Goal: Communication & Community: Answer question/provide support

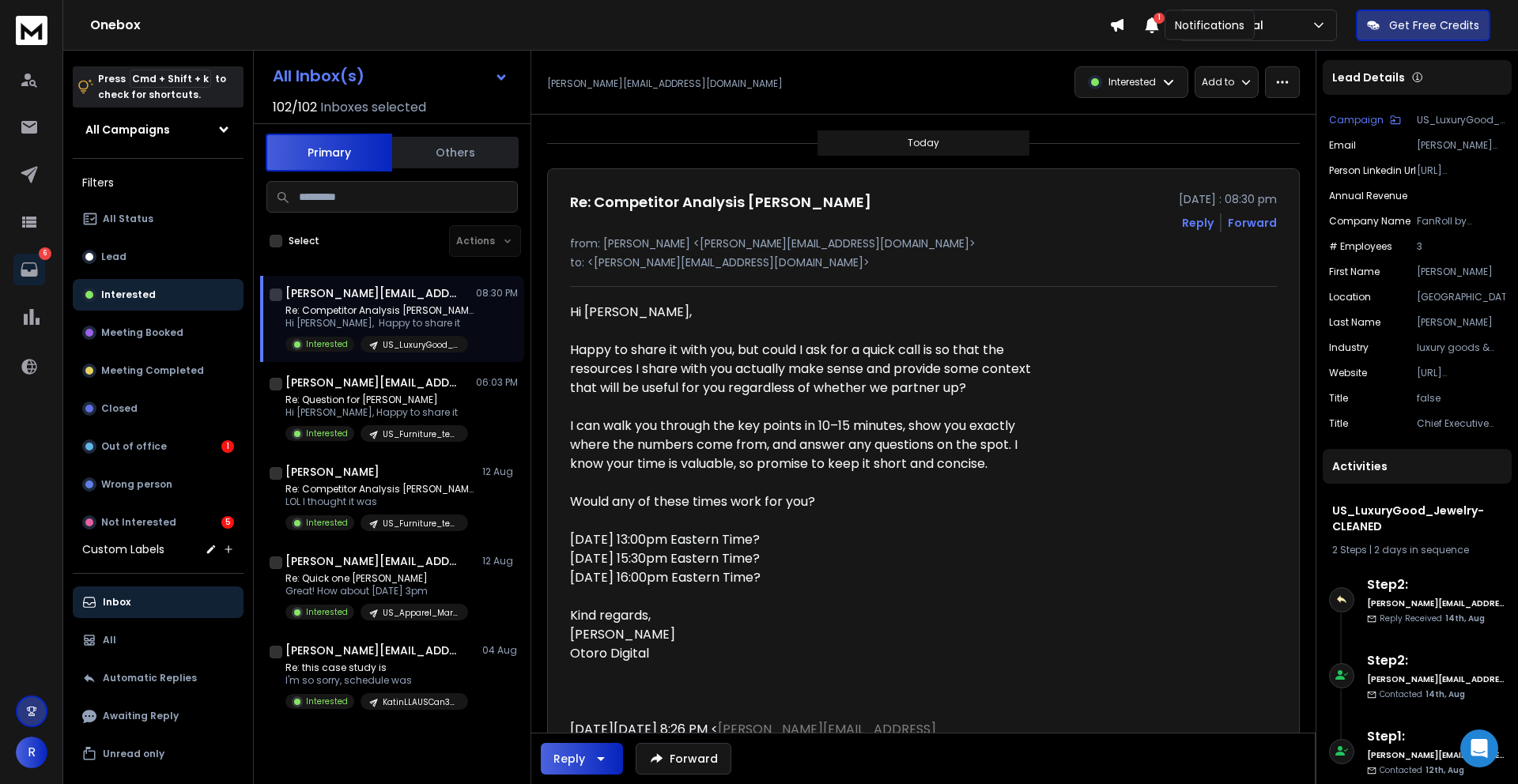
click at [1148, 27] on icon at bounding box center [1151, 24] width 15 height 15
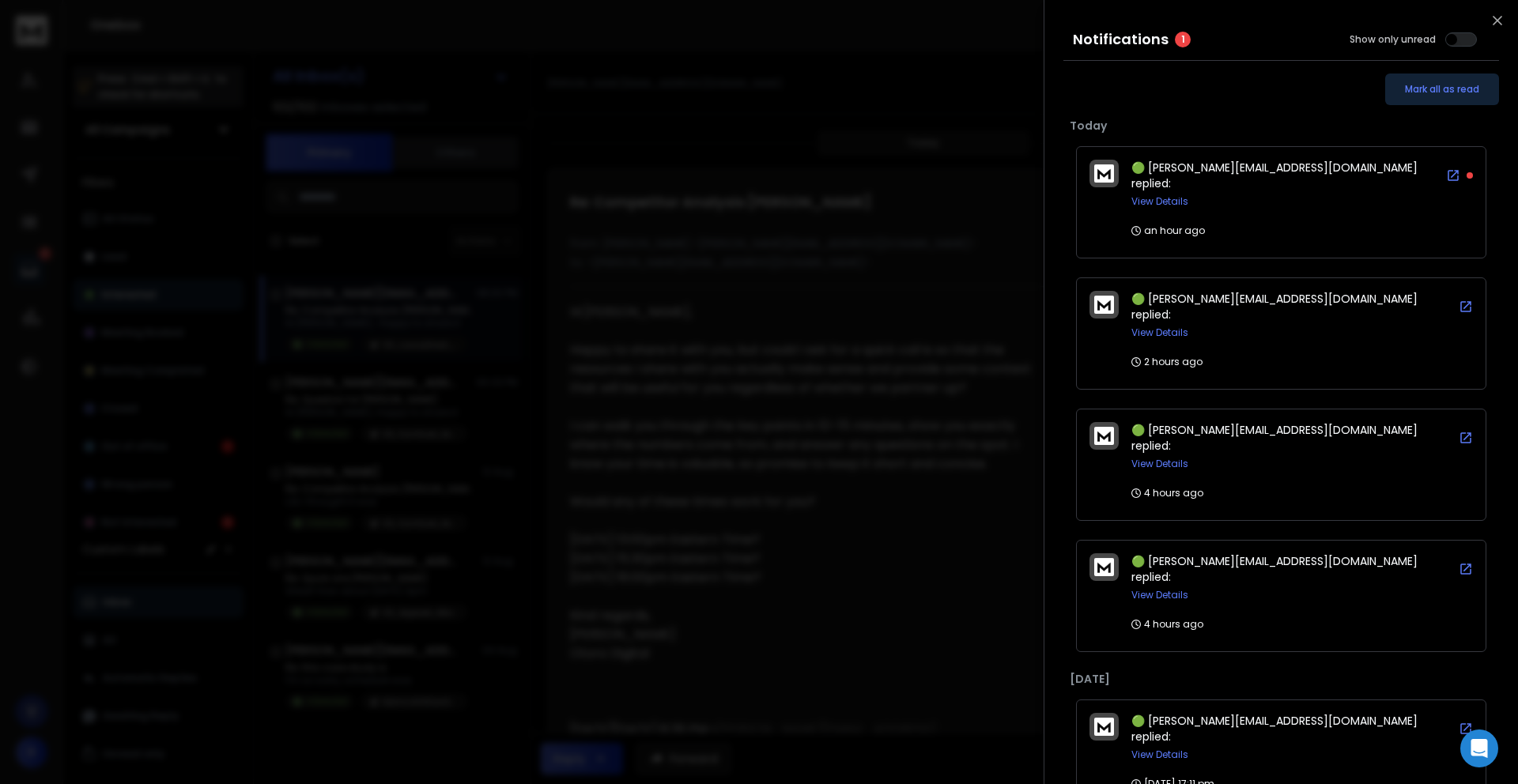
click at [1401, 99] on button "Mark all as read" at bounding box center [1442, 89] width 114 height 32
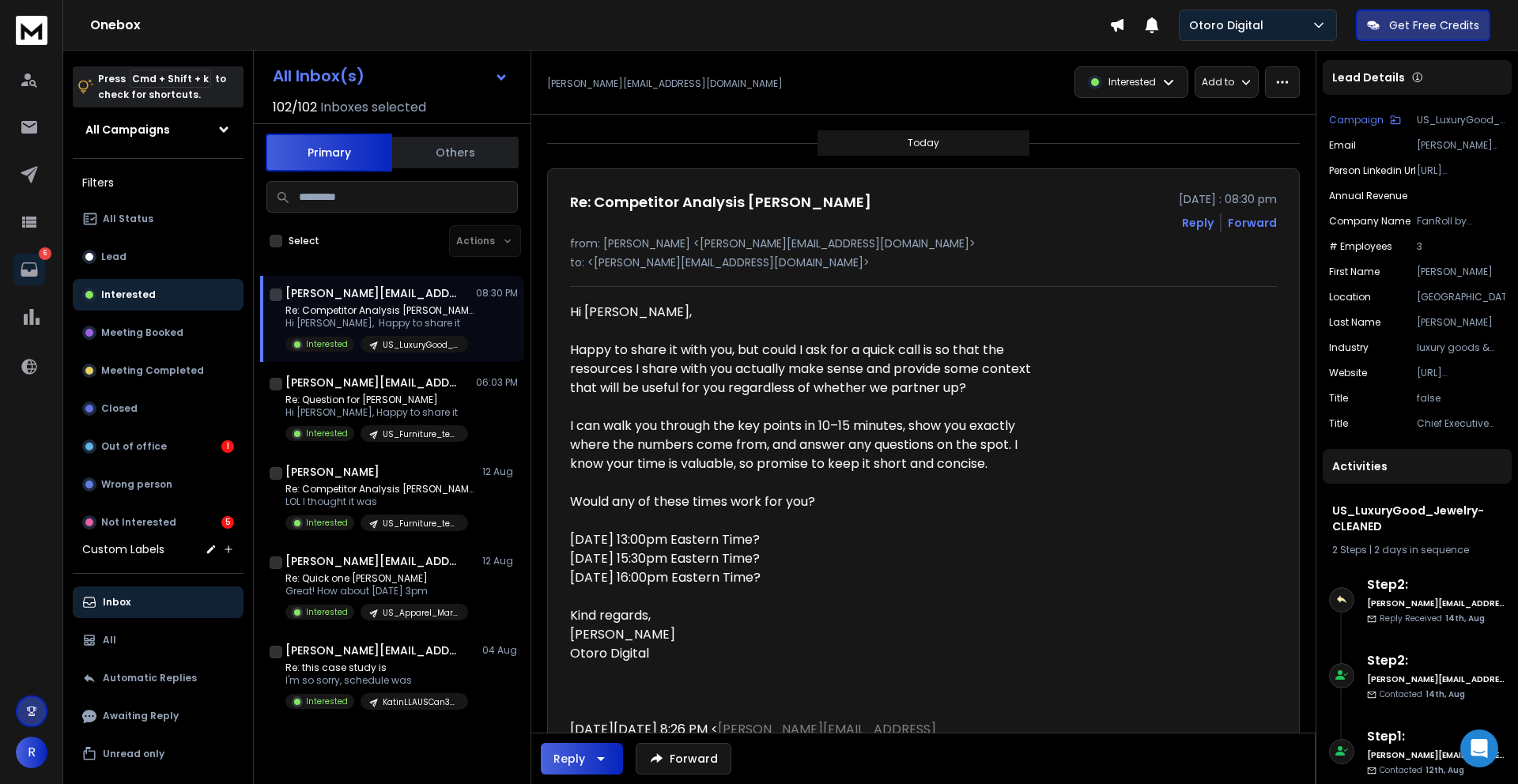
click at [1274, 15] on button "Otoro Digital" at bounding box center [1258, 25] width 158 height 32
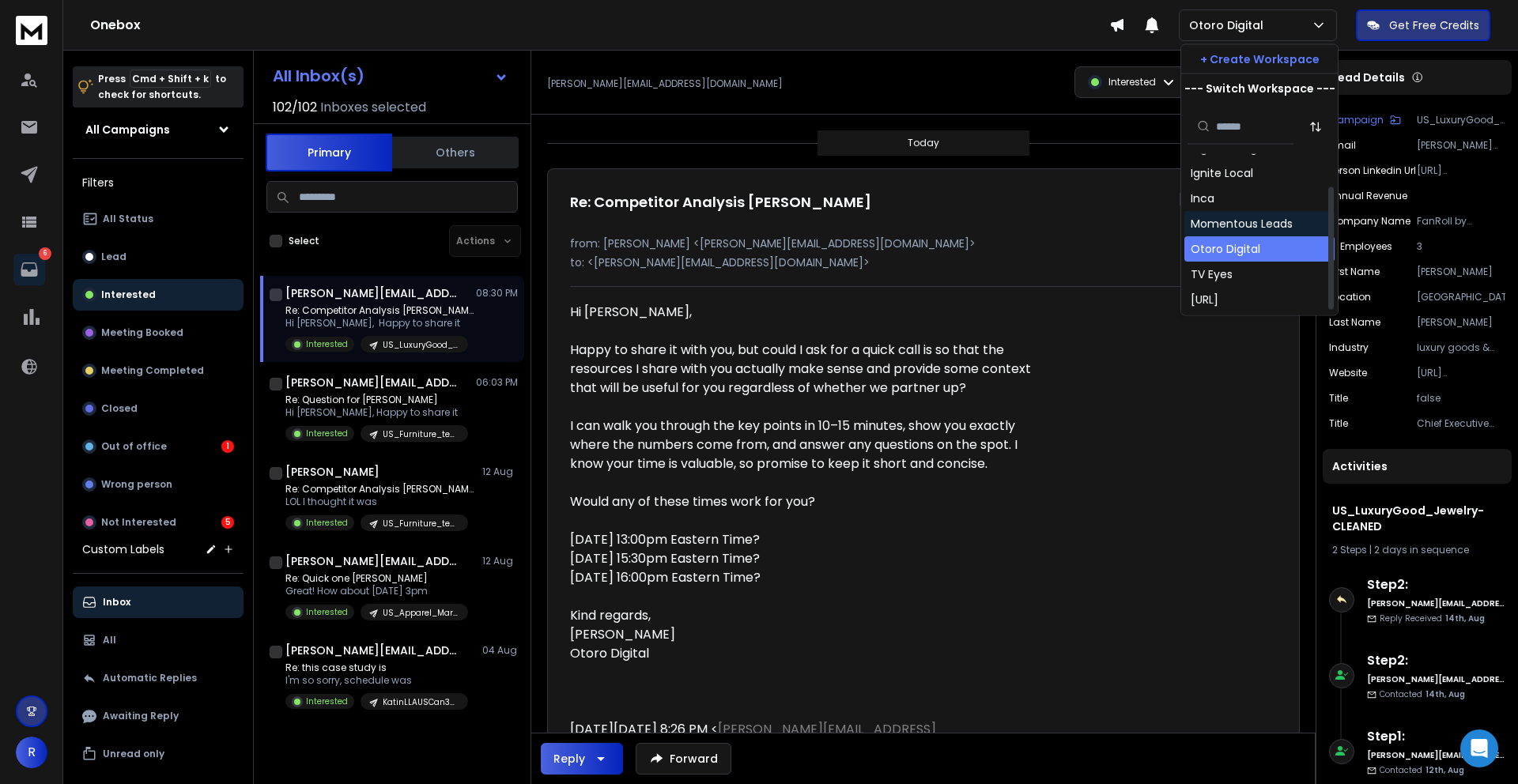
scroll to position [42, 0]
click at [1259, 306] on div "[URL]" at bounding box center [1259, 302] width 150 height 25
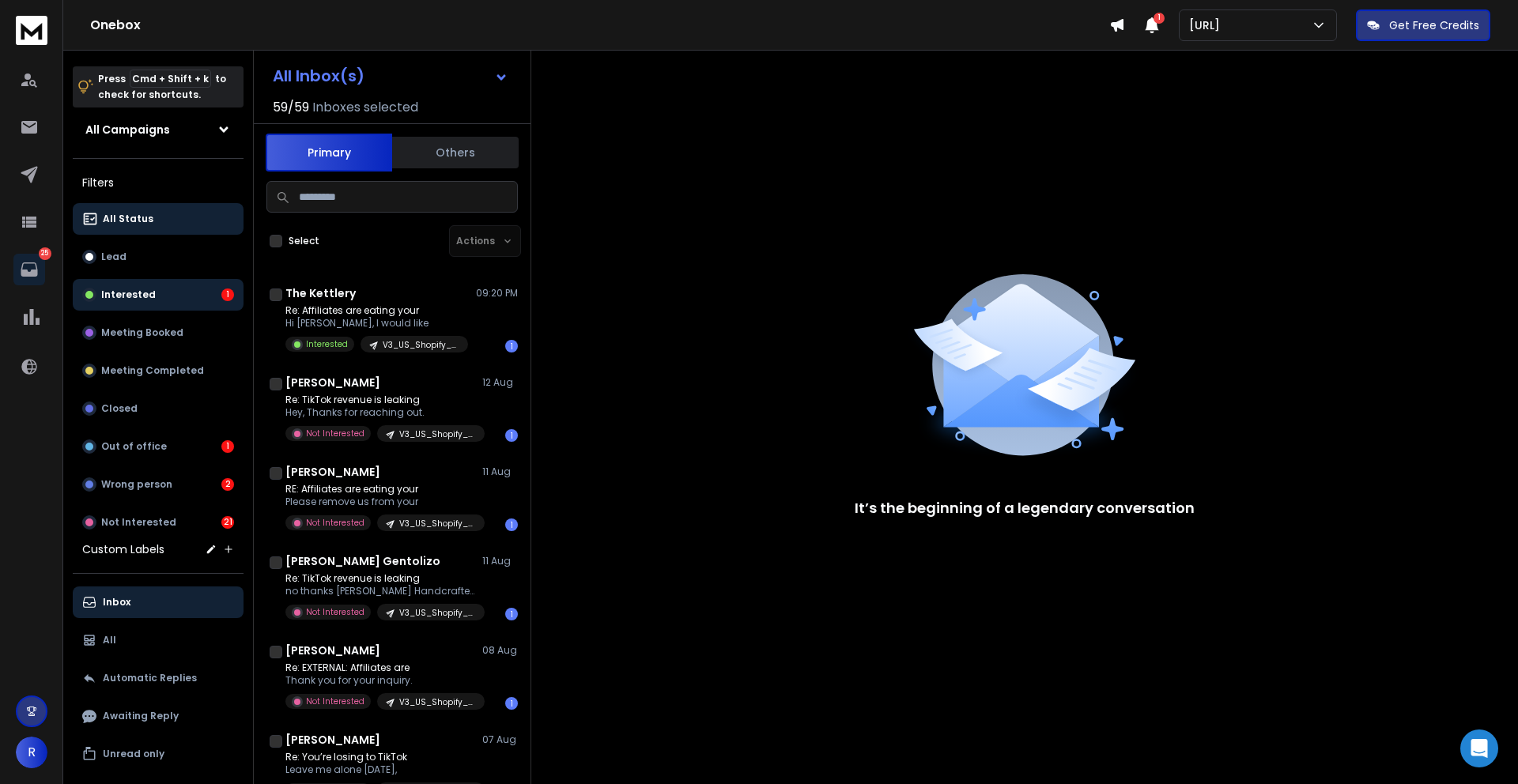
click at [176, 297] on button "Interested 1" at bounding box center [158, 295] width 171 height 32
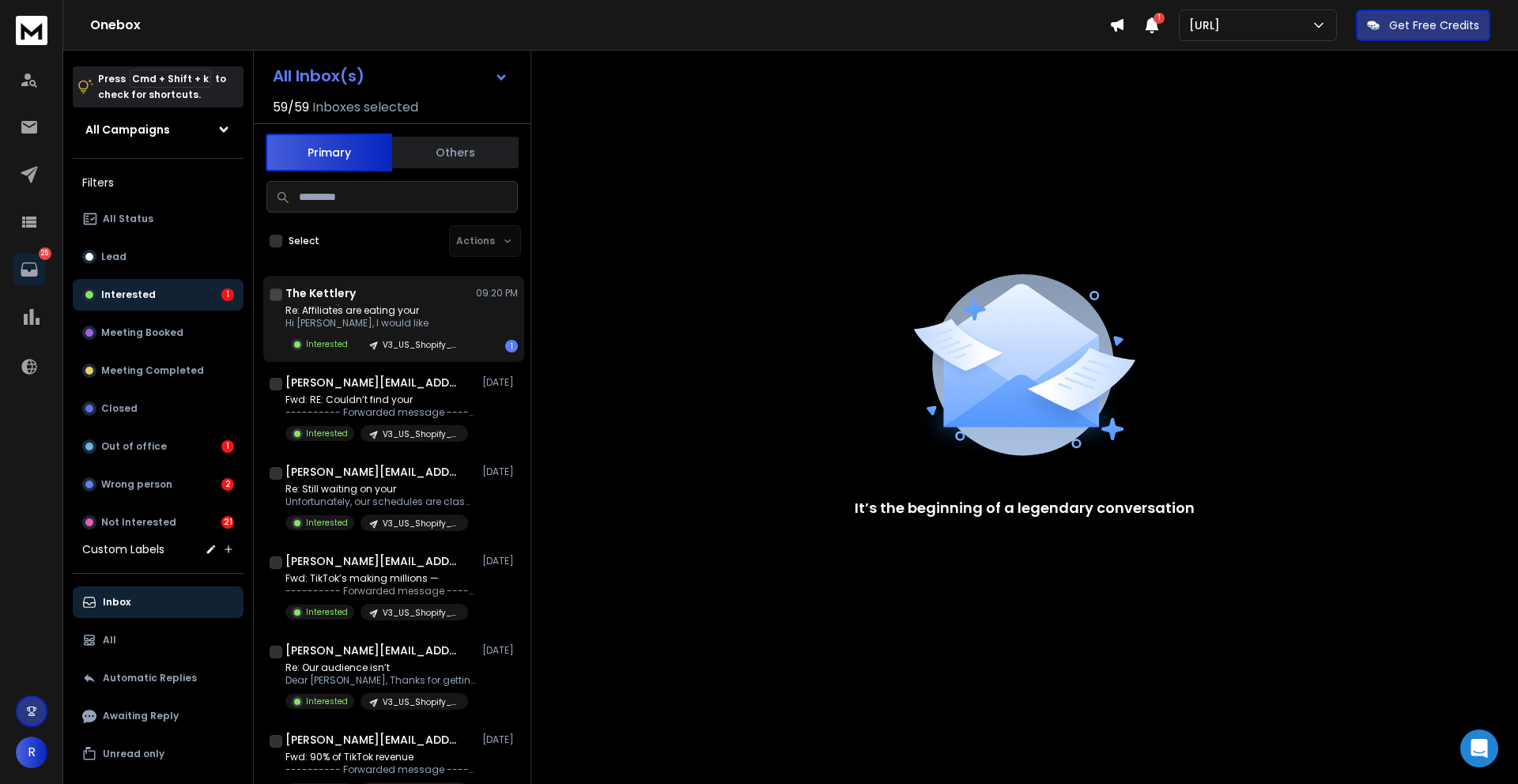
click at [367, 317] on p "Hi Dan, I would like" at bounding box center [377, 323] width 183 height 13
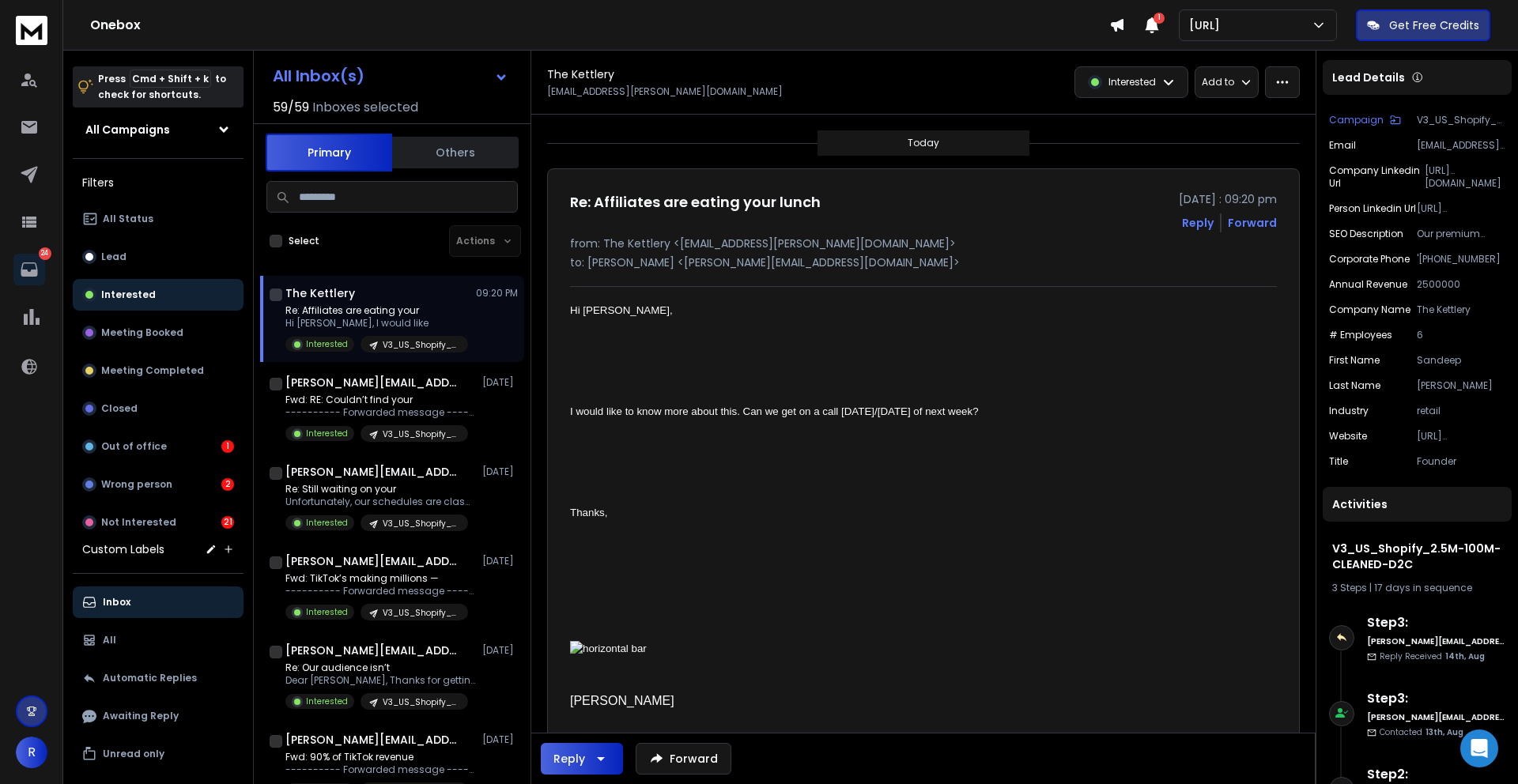
click at [564, 751] on div "Reply" at bounding box center [568, 759] width 32 height 15
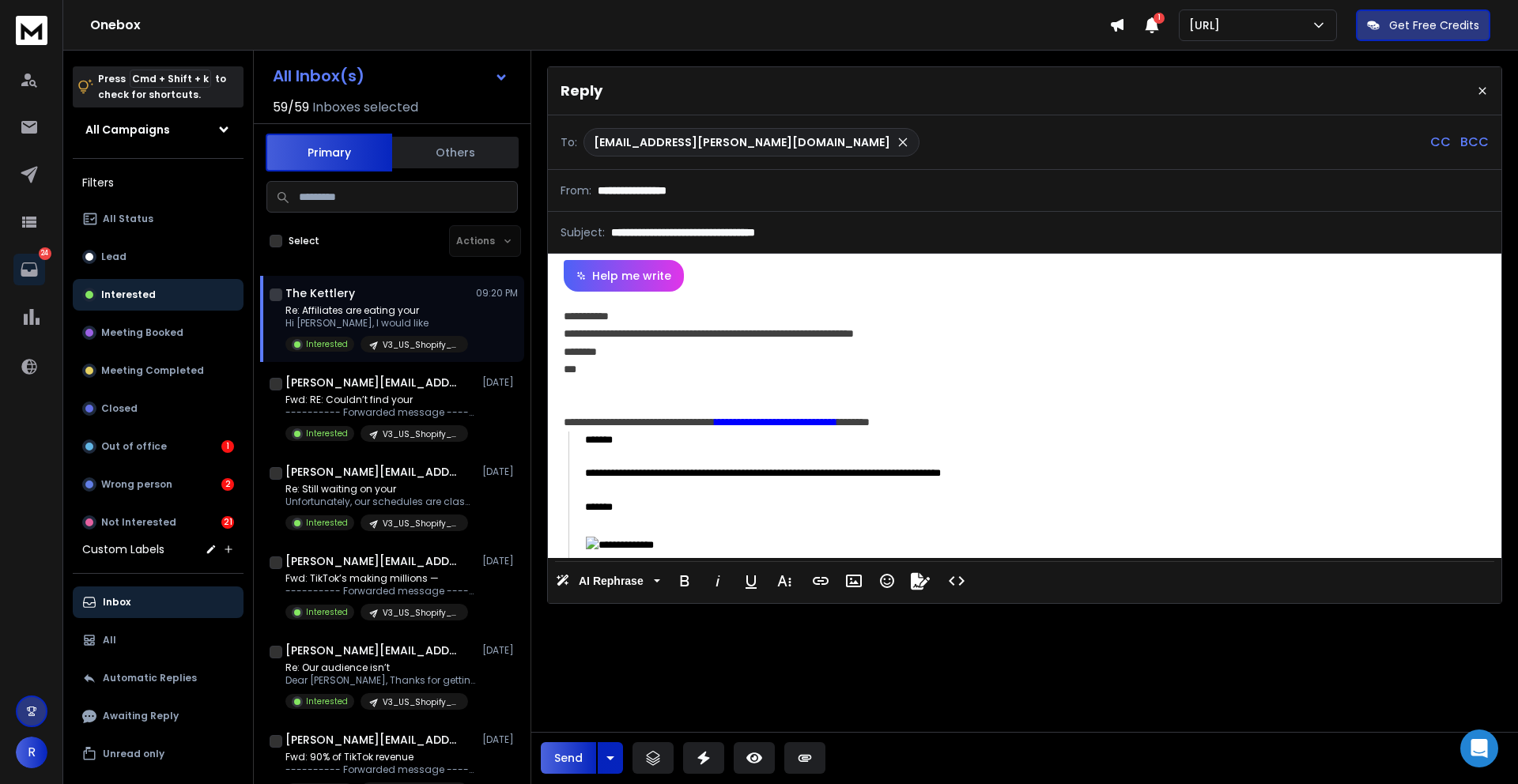
click at [551, 764] on button "Send" at bounding box center [568, 758] width 55 height 32
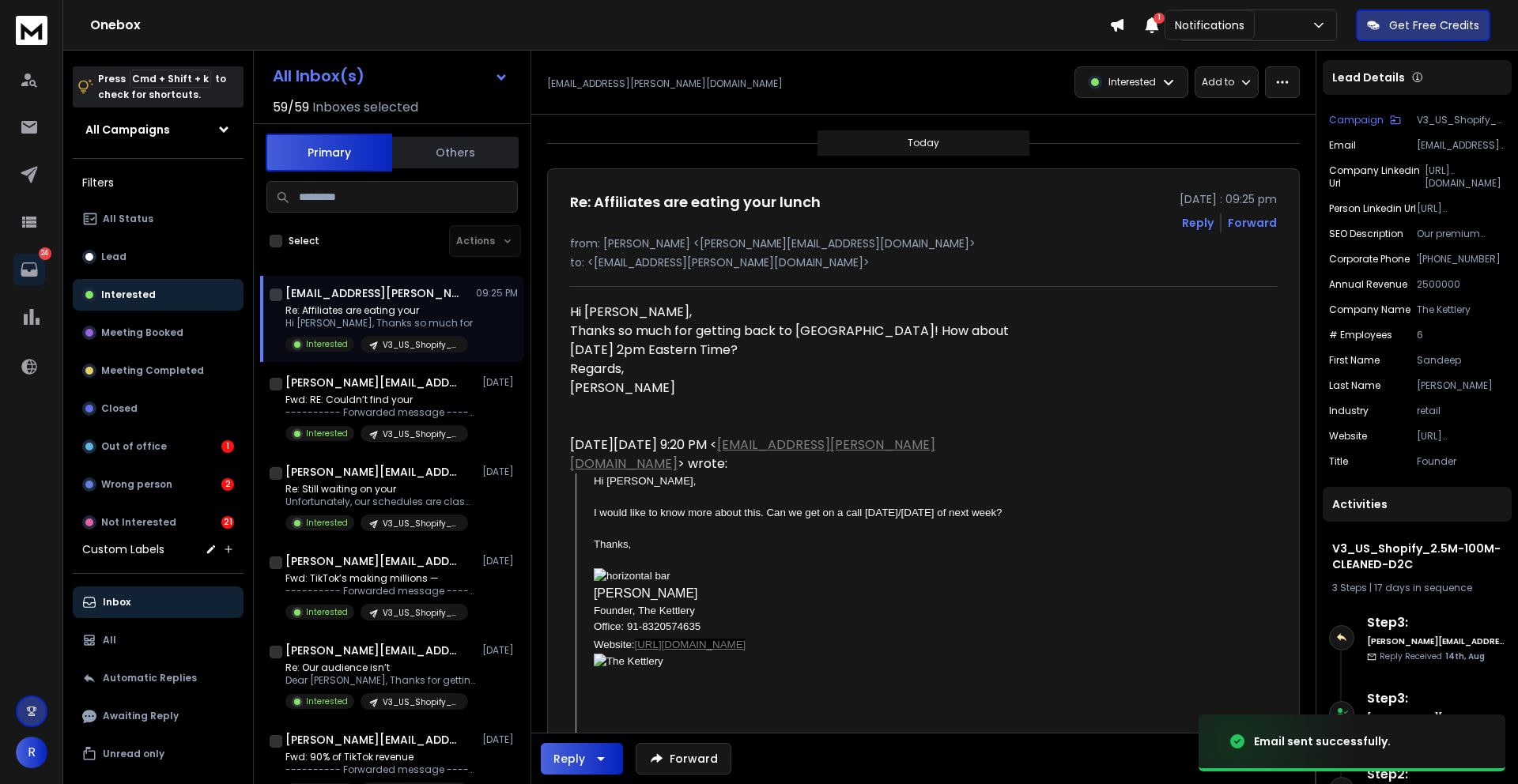
click at [1151, 23] on icon at bounding box center [1151, 24] width 15 height 15
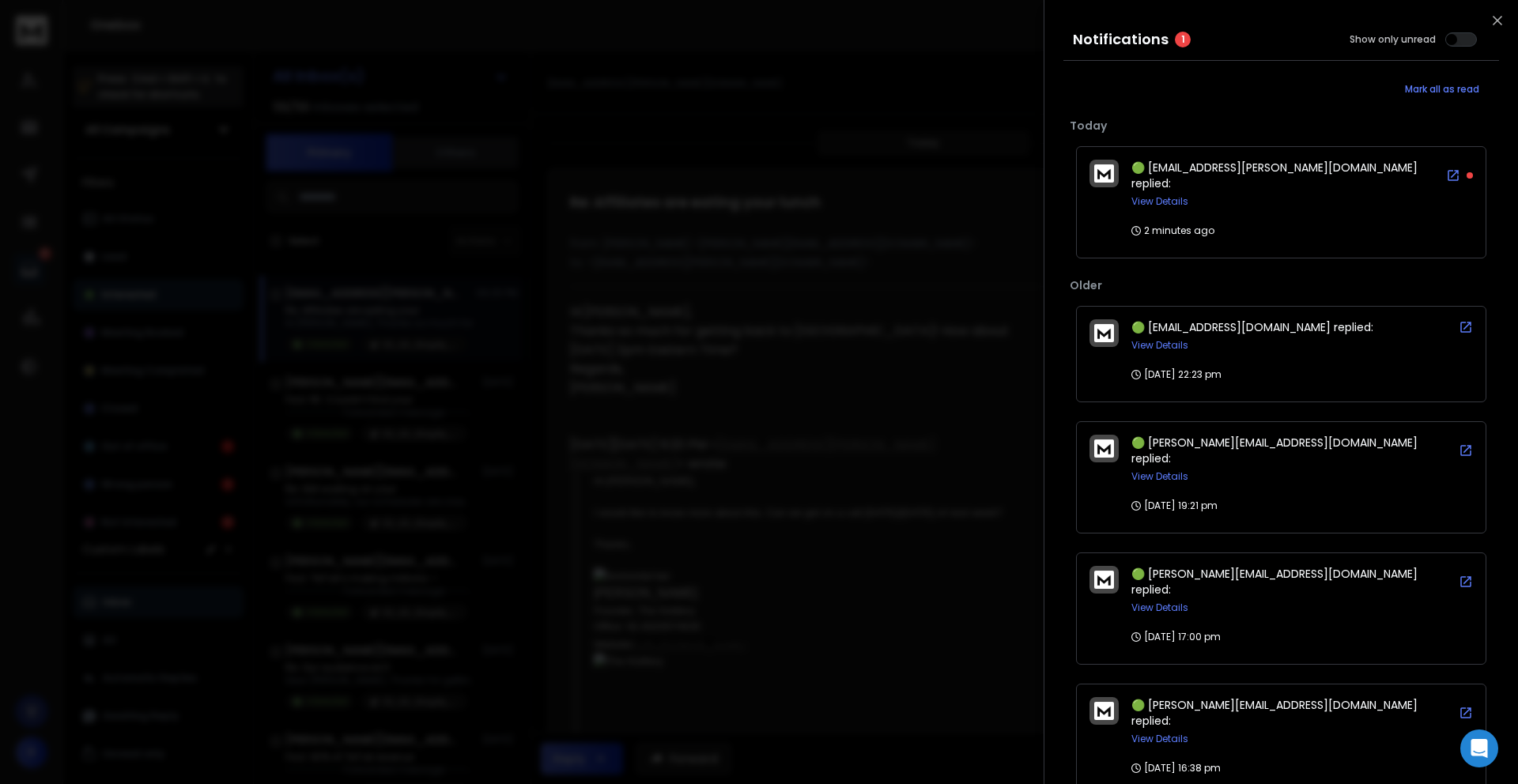
drag, startPoint x: 1419, startPoint y: 87, endPoint x: 1272, endPoint y: 142, distance: 157.0
click at [1419, 87] on span "Mark all as read" at bounding box center [1442, 89] width 75 height 13
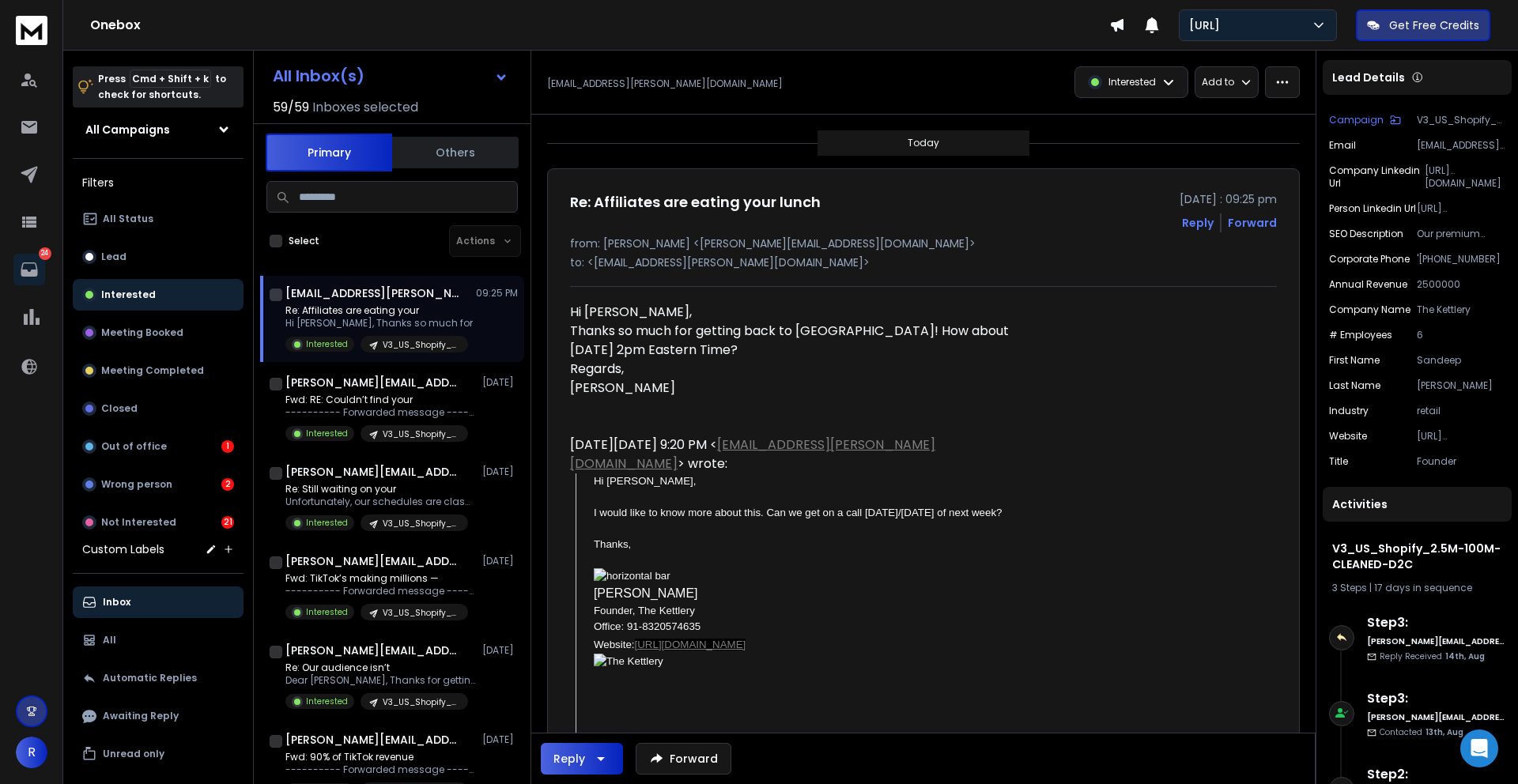
click at [1307, 19] on div "[URL]" at bounding box center [1257, 25] width 137 height 15
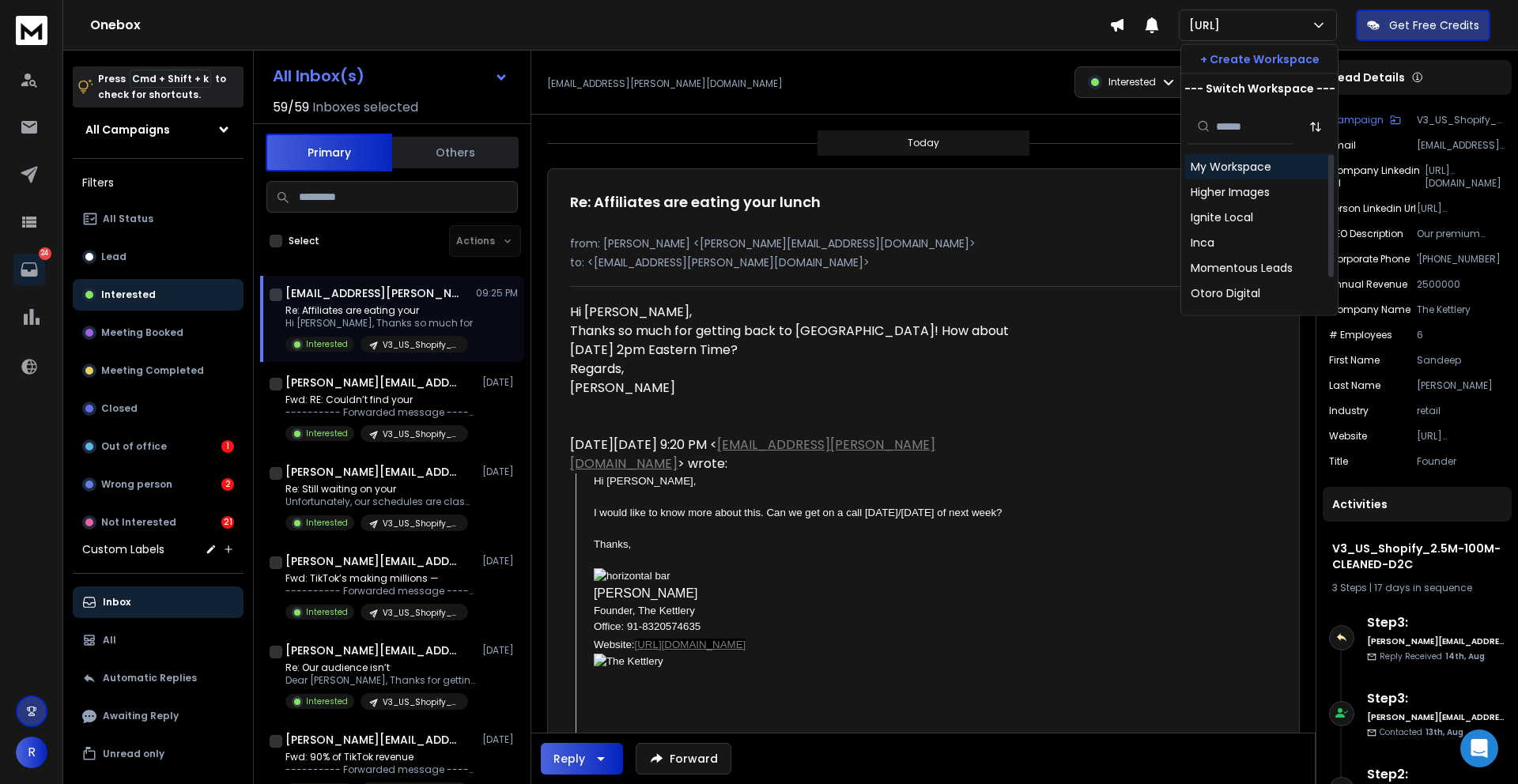
click at [1259, 156] on div "My Workspace" at bounding box center [1259, 166] width 150 height 25
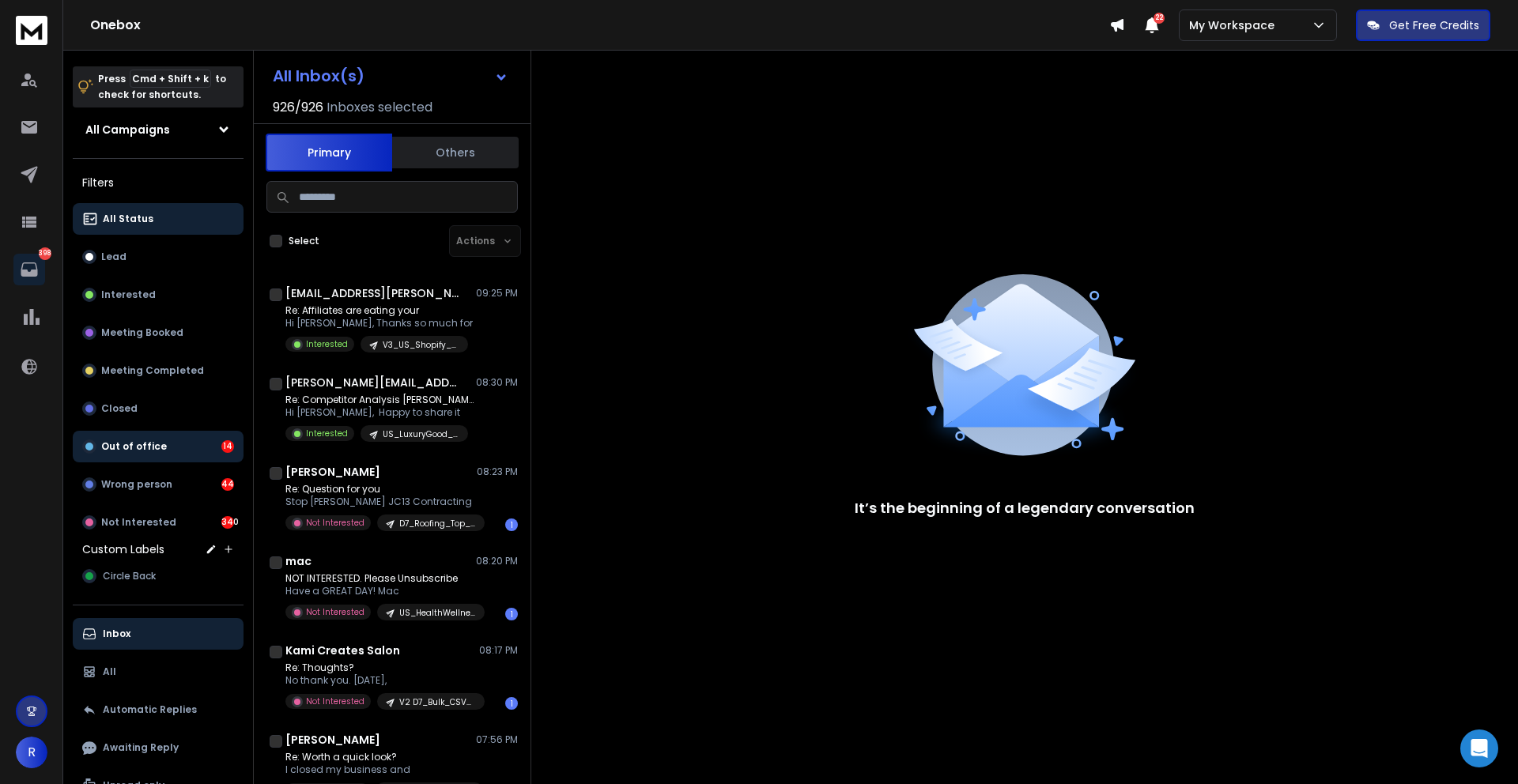
click at [167, 433] on button "Out of office 14" at bounding box center [158, 447] width 171 height 32
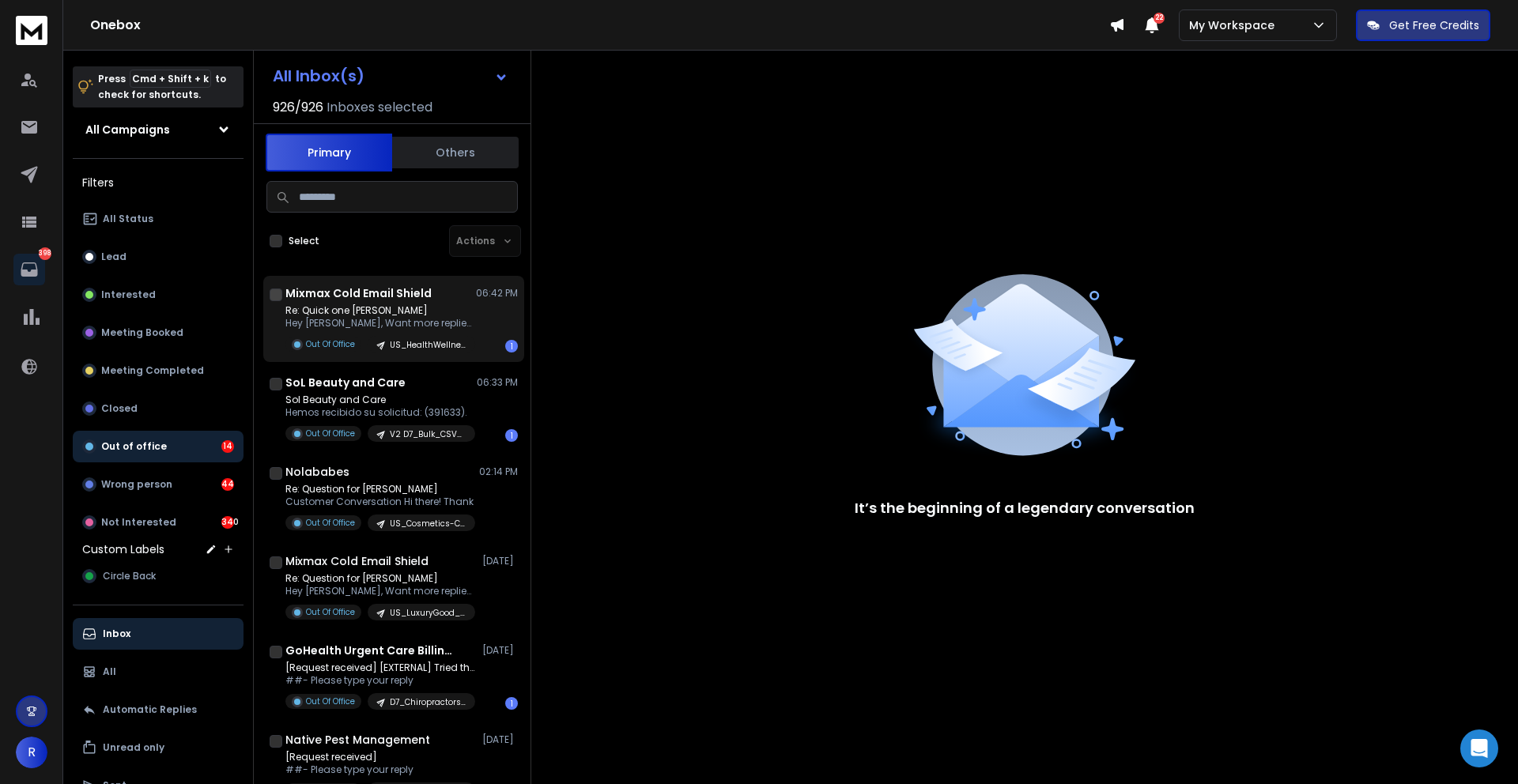
click at [364, 337] on div "Out Of Office US_HealthWellnessFitness_techfilters-CLEANED" at bounding box center [380, 344] width 190 height 16
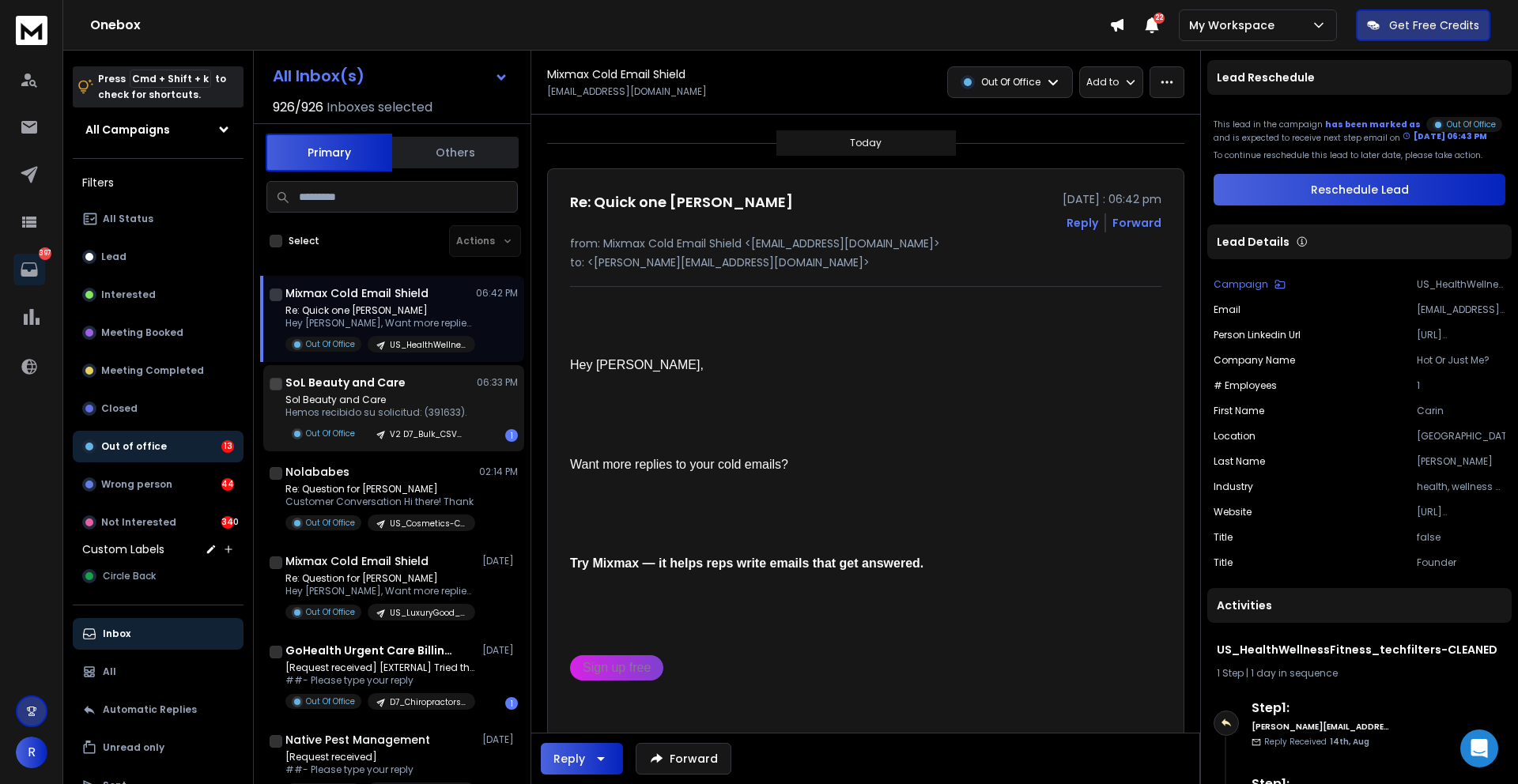
click at [382, 371] on div "SoL Beauty and Care 06:33 PM Sol Beauty and Care Hemos recibido su solicitud: (…" at bounding box center [393, 407] width 261 height 86
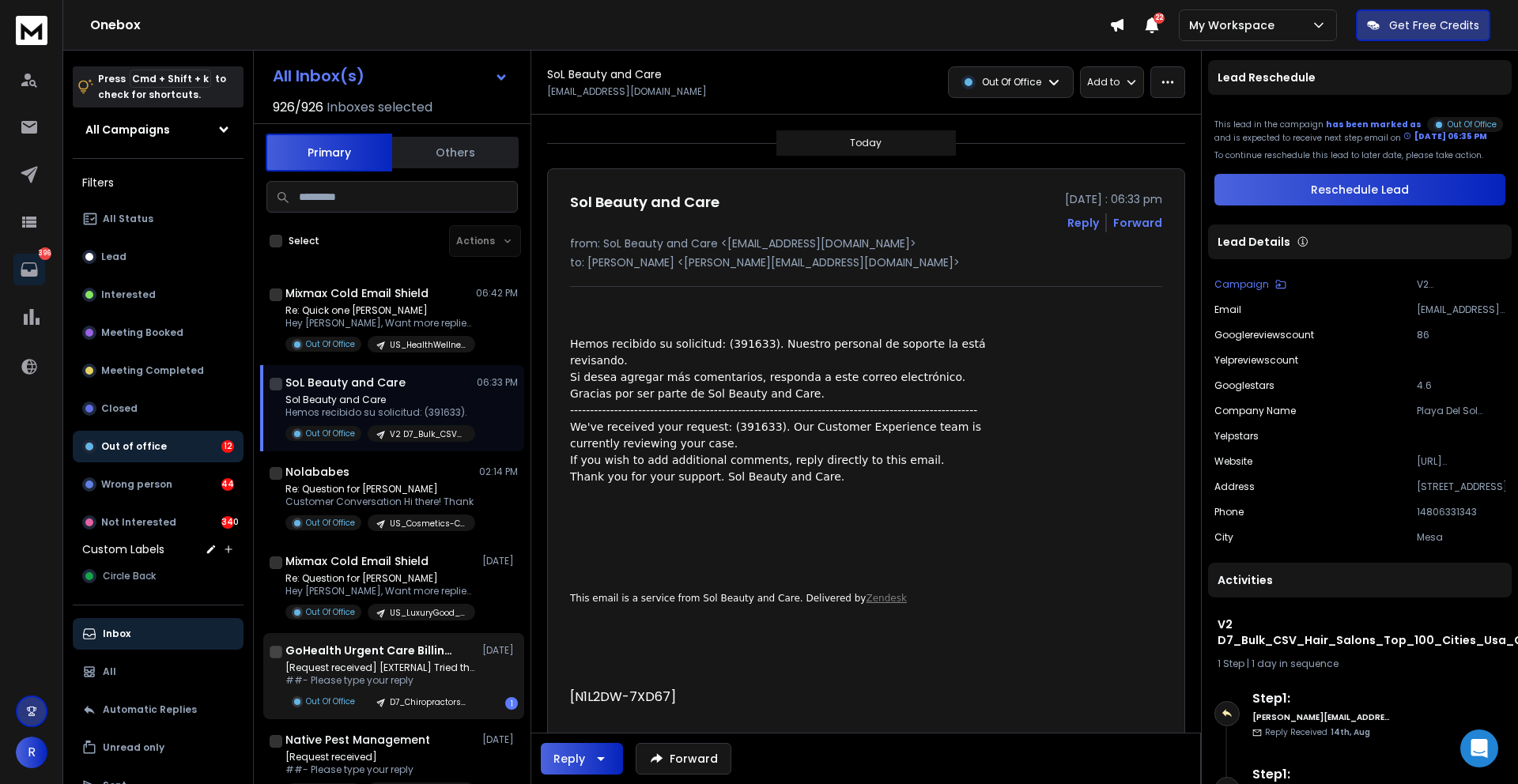
click at [431, 678] on p "##- Please type your reply" at bounding box center [380, 680] width 190 height 13
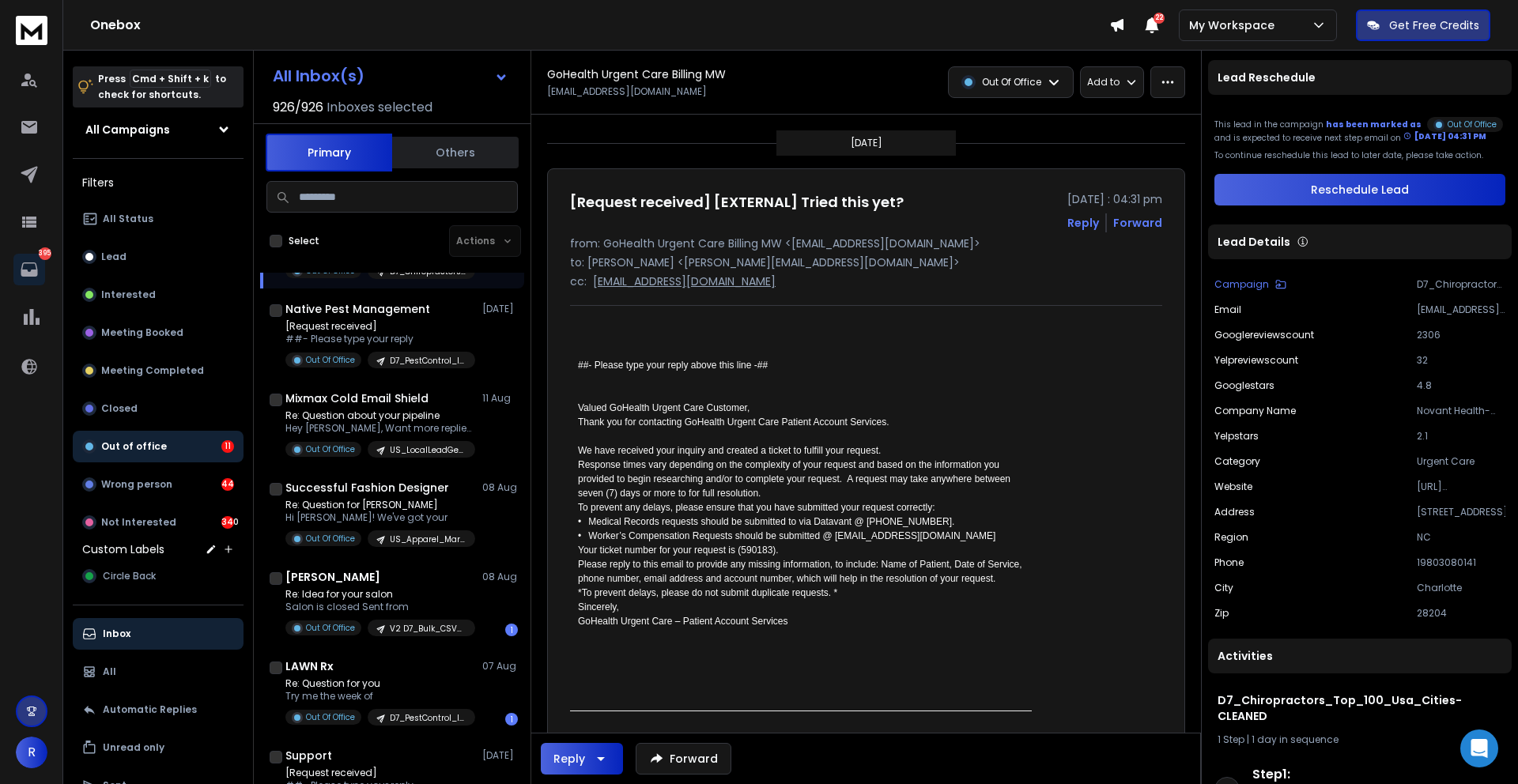
scroll to position [613, 0]
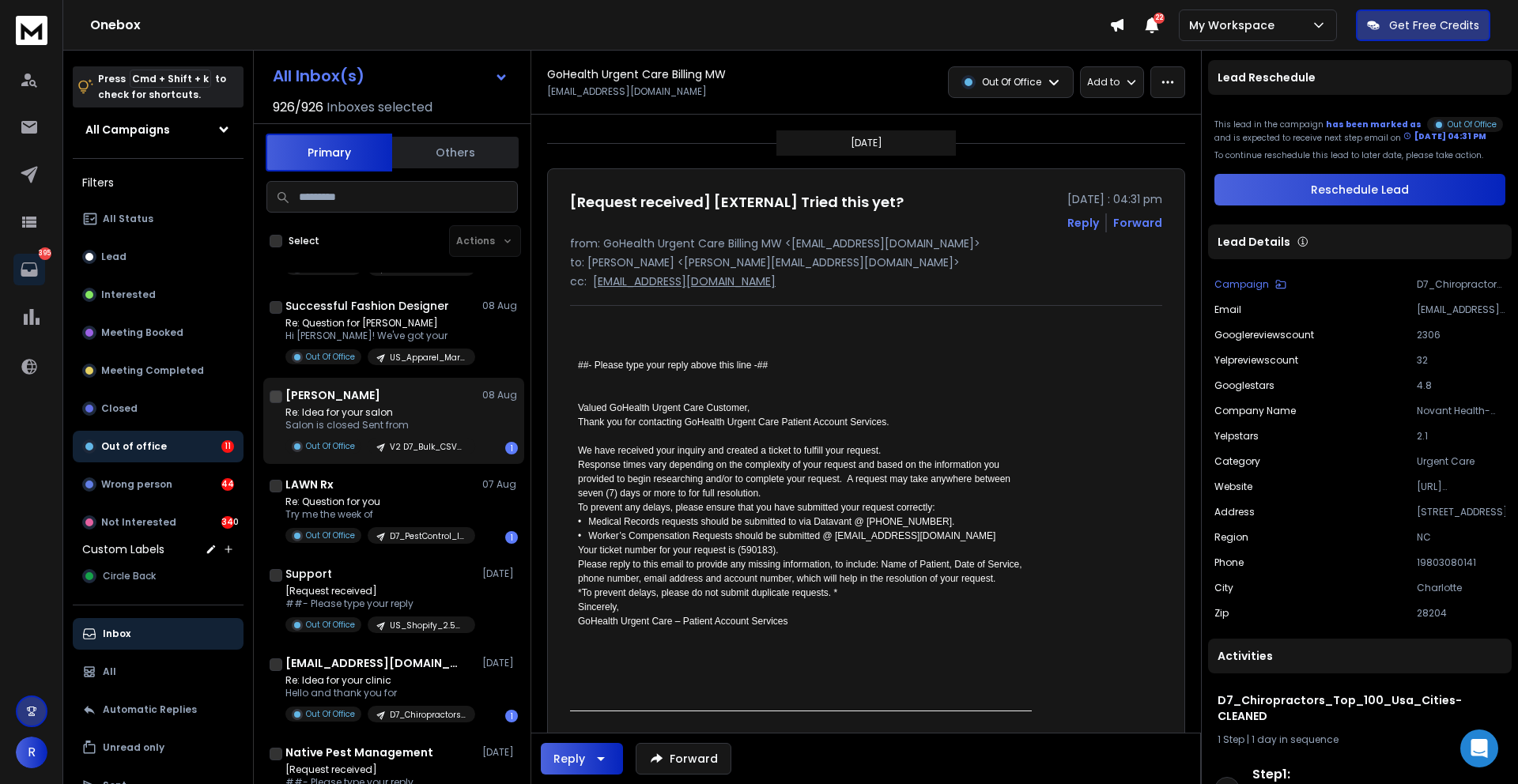
click at [435, 453] on div "V2 D7_Bulk_CSV_Hair_Salons_Top_100_Cities_Usa_CLEANED" at bounding box center [421, 446] width 107 height 16
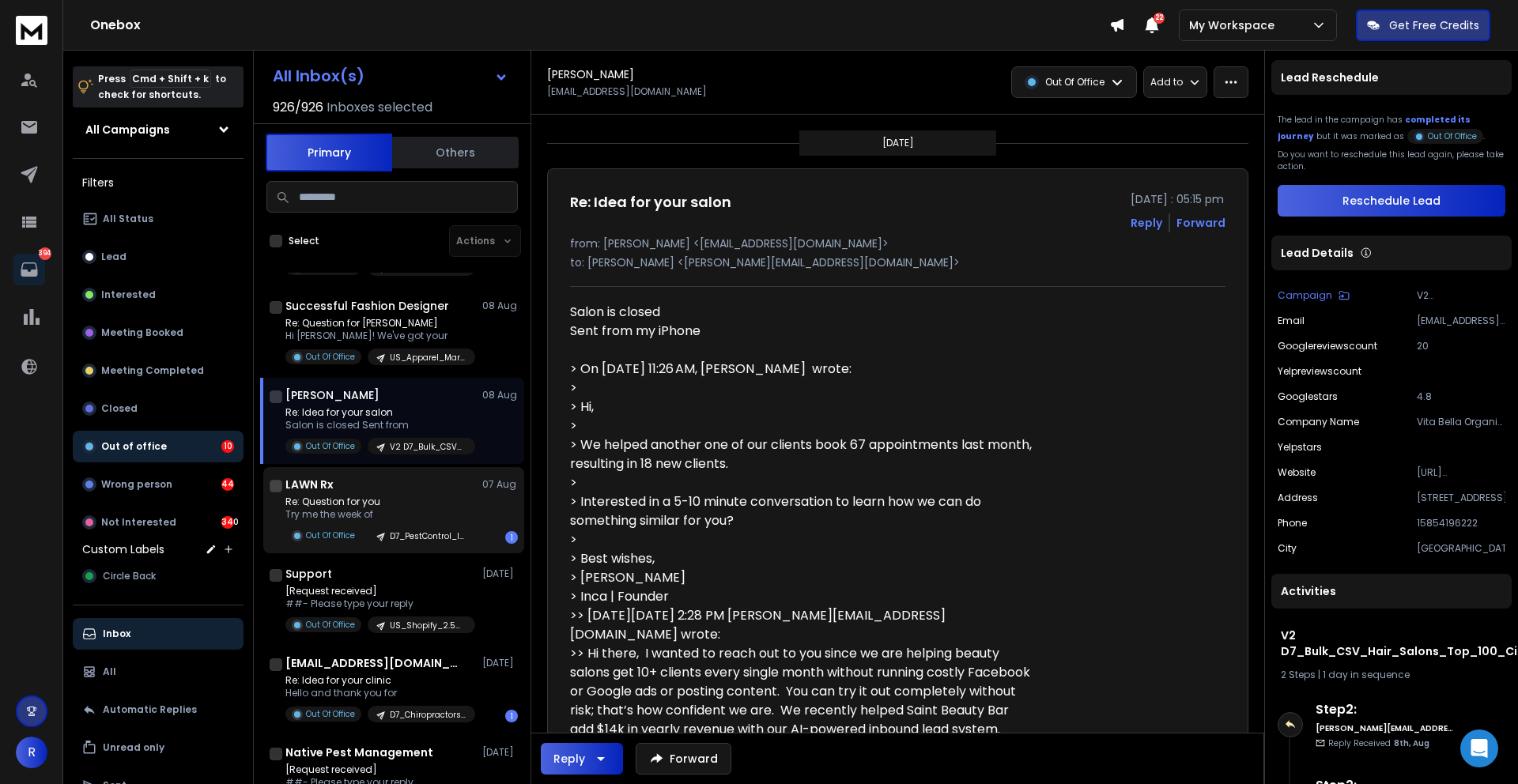
click at [434, 507] on p "Re: Question for you" at bounding box center [380, 502] width 190 height 13
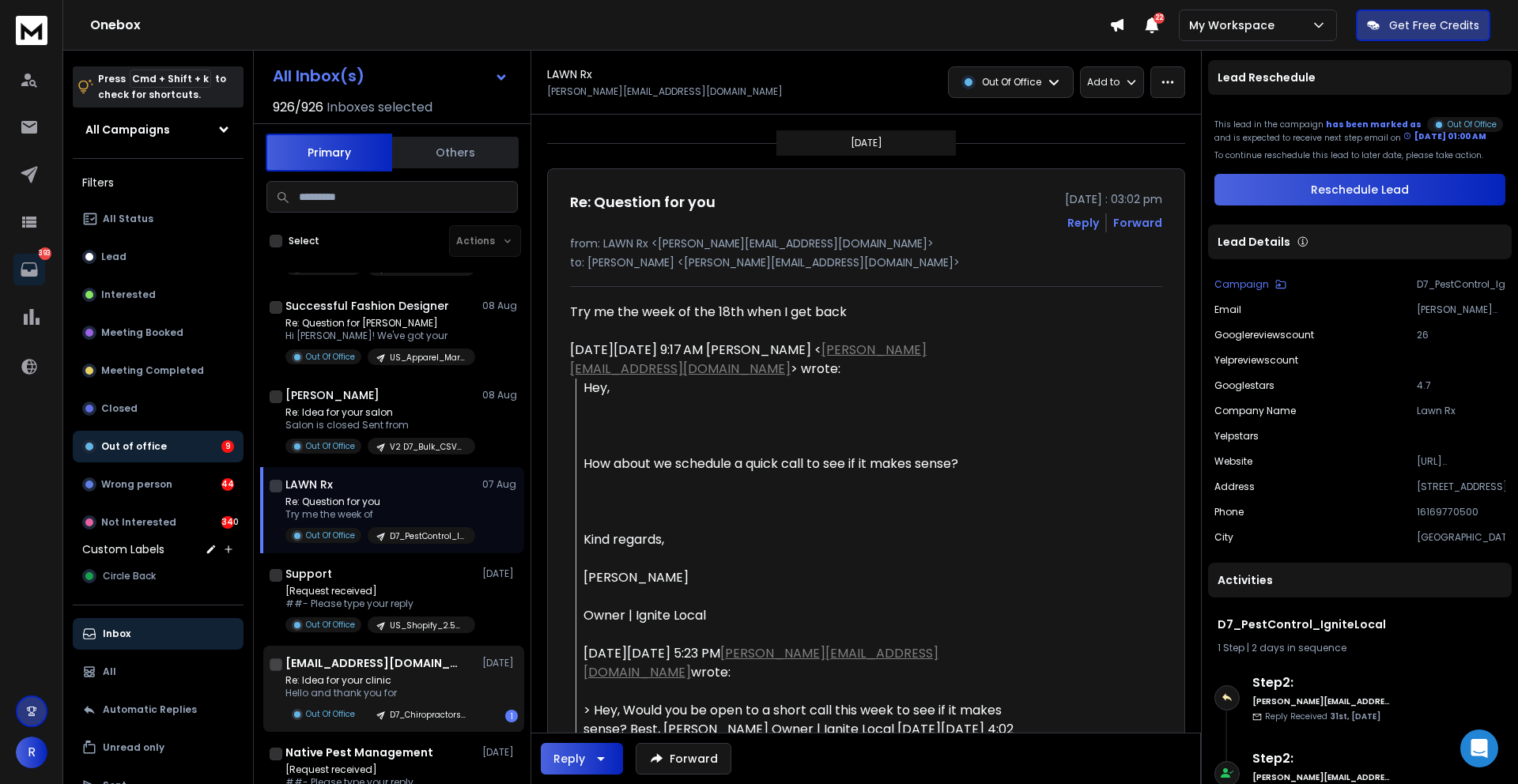
click at [430, 653] on div "frontdesk@hollyhouse.org 06 Aug Re: Idea for your clinic Hello and thank you fo…" at bounding box center [393, 689] width 261 height 86
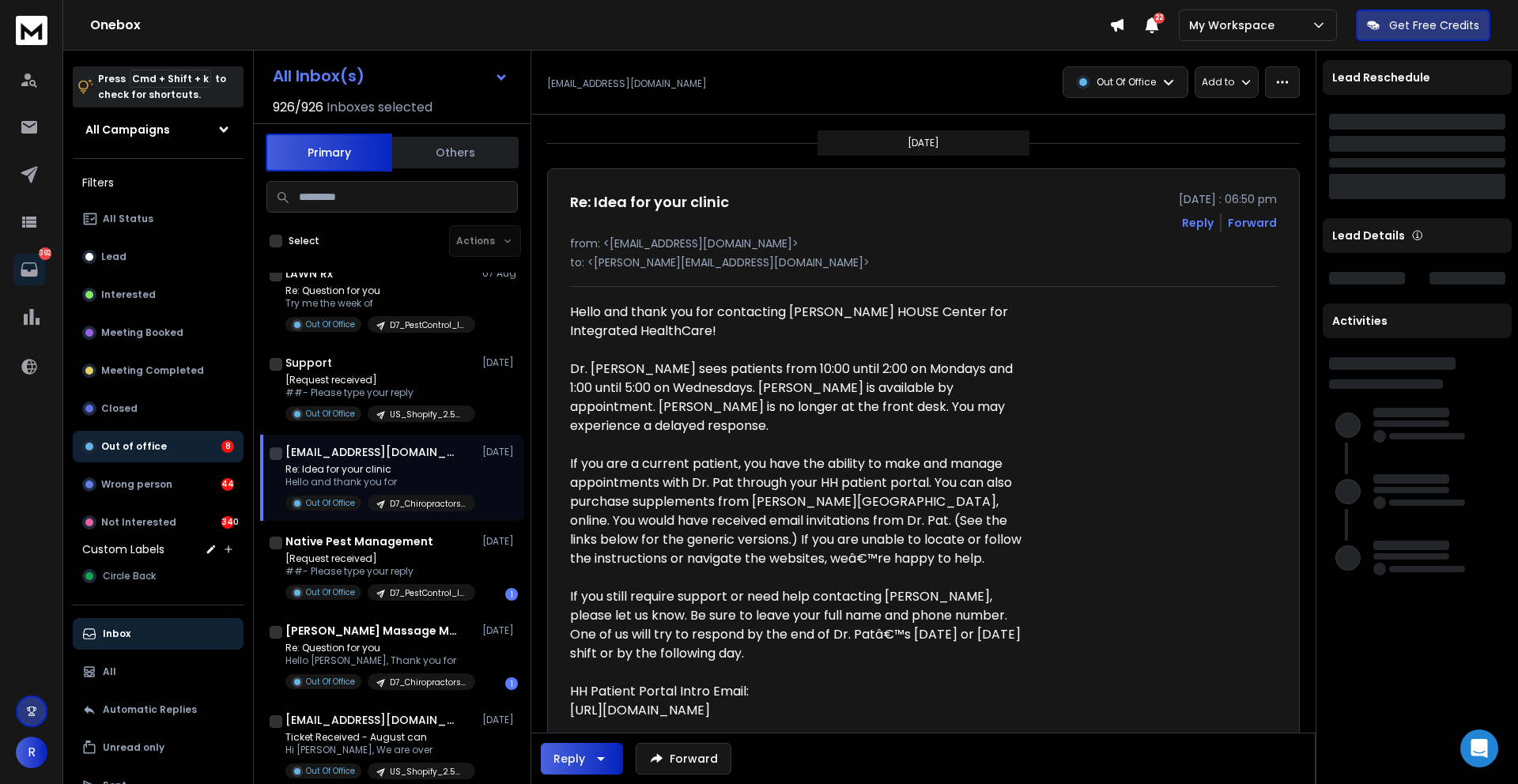
scroll to position [882, 0]
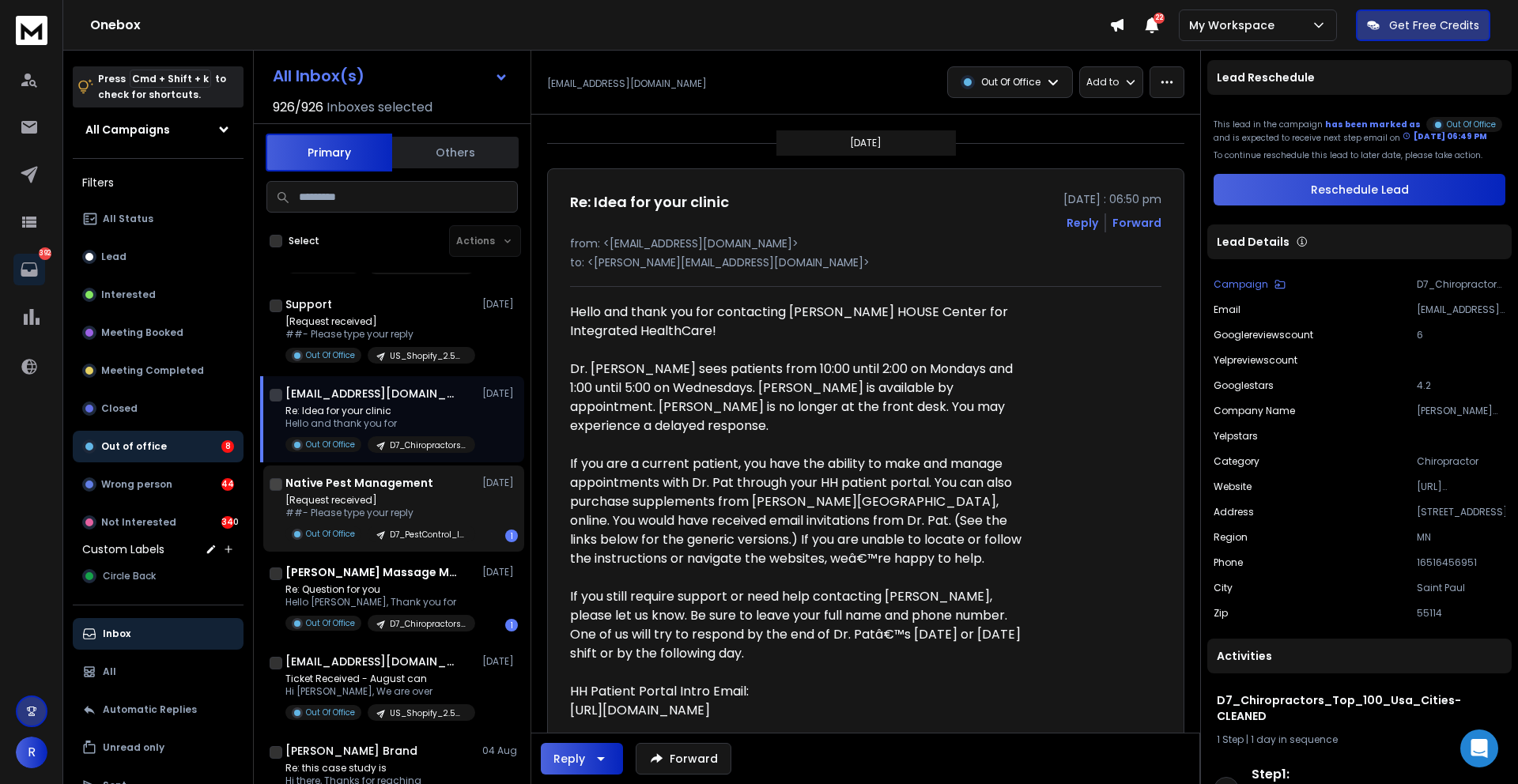
click at [417, 503] on p "[Request received]" at bounding box center [380, 500] width 190 height 13
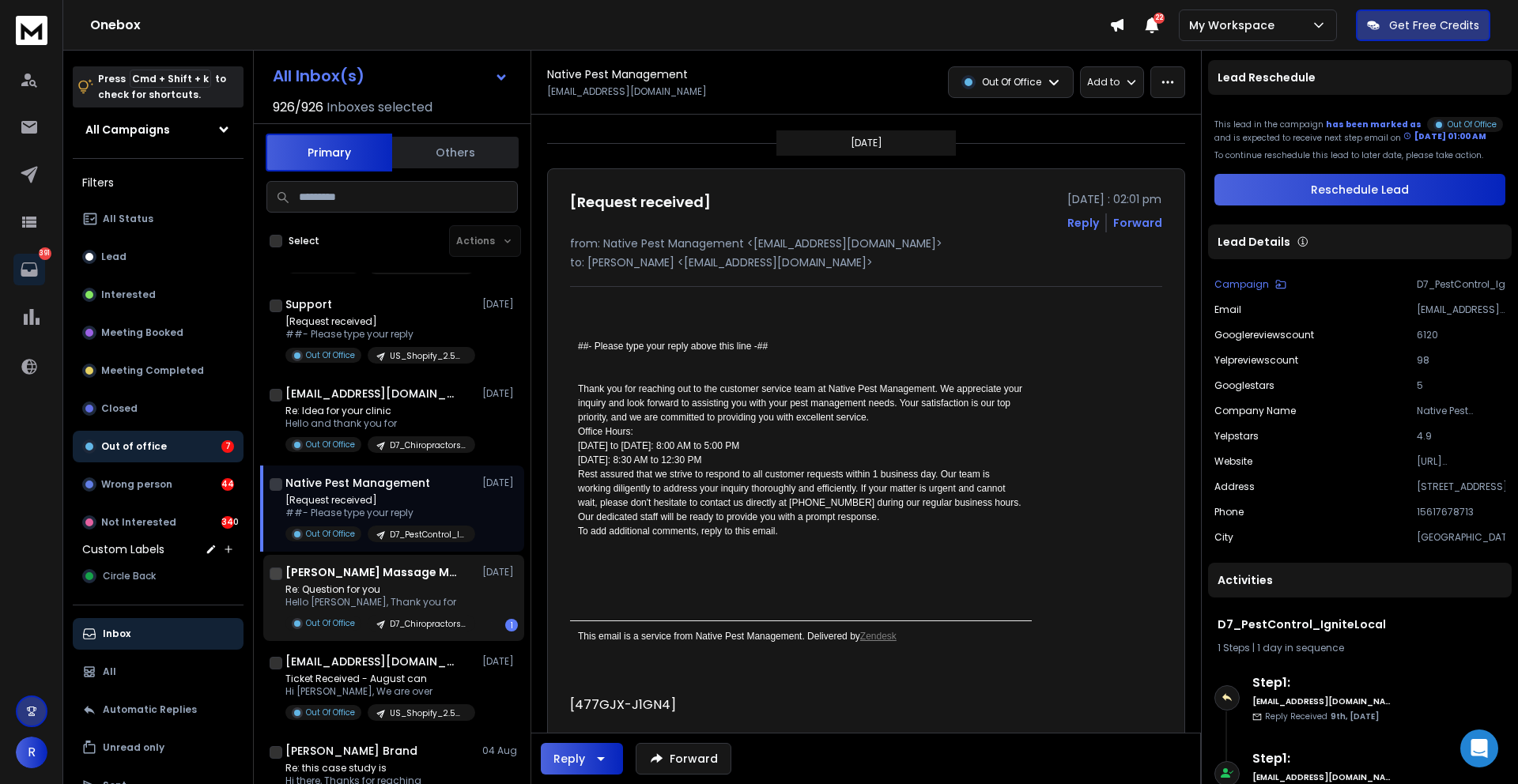
click at [417, 600] on p "Hello Sam, Thank you for" at bounding box center [380, 602] width 190 height 13
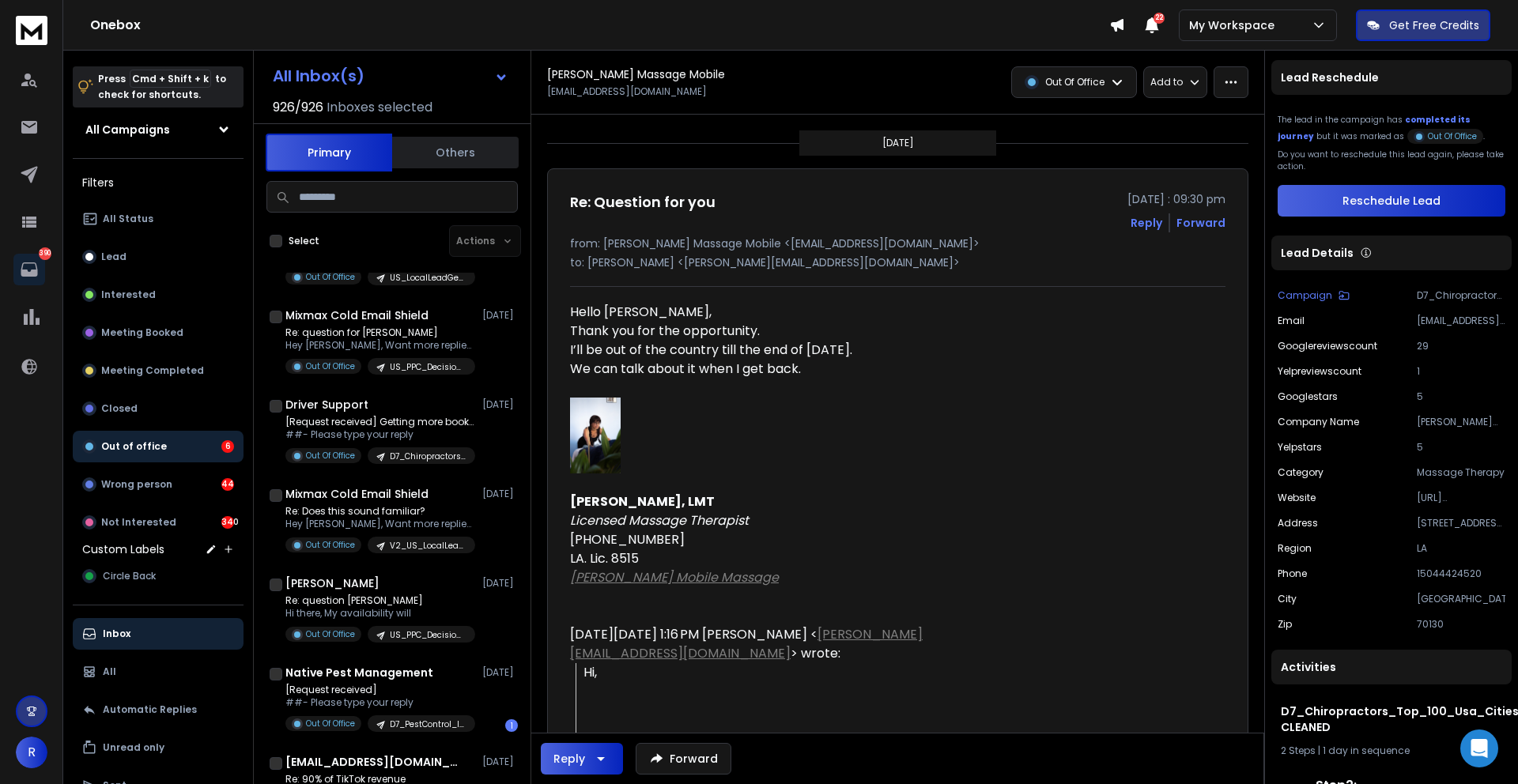
scroll to position [1938, 0]
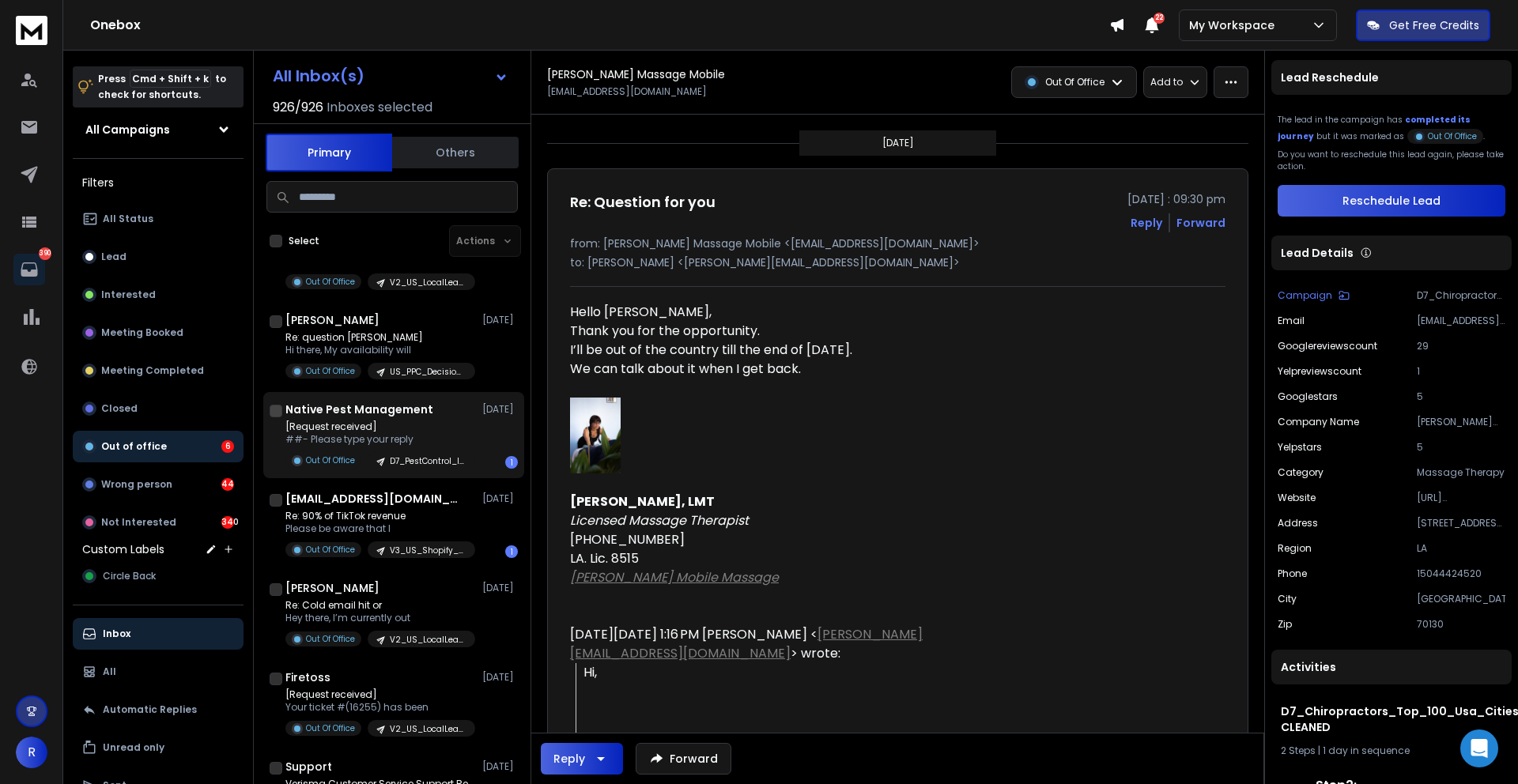
click at [399, 470] on div "Native Pest Management 30 Jul [Request received] ##- Please type your reply Out…" at bounding box center [393, 435] width 261 height 86
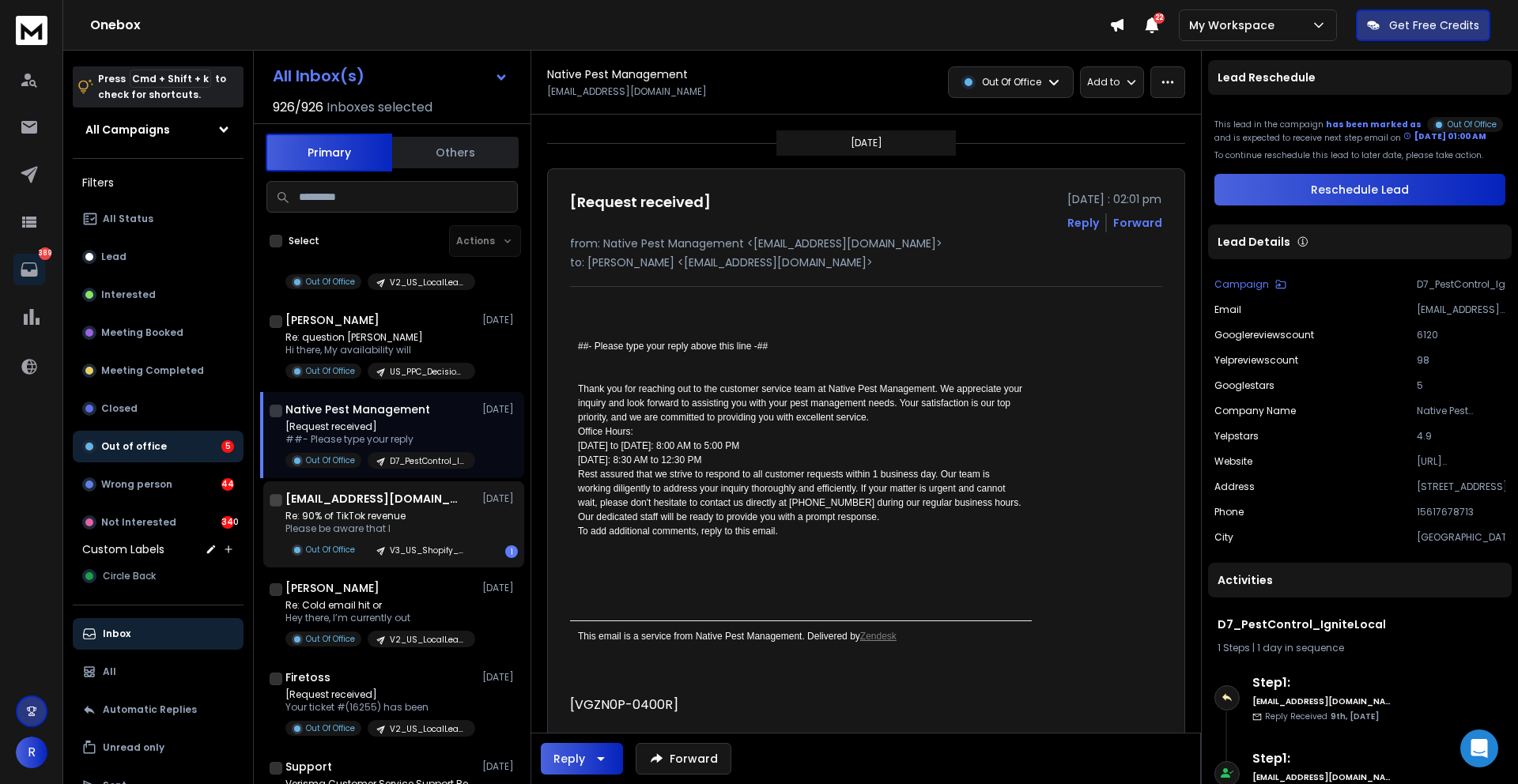
click at [407, 536] on div "Re: 90% of TikTok revenue Please be aware that I Out Of Office V3_US_Shopify_2.…" at bounding box center [380, 534] width 190 height 48
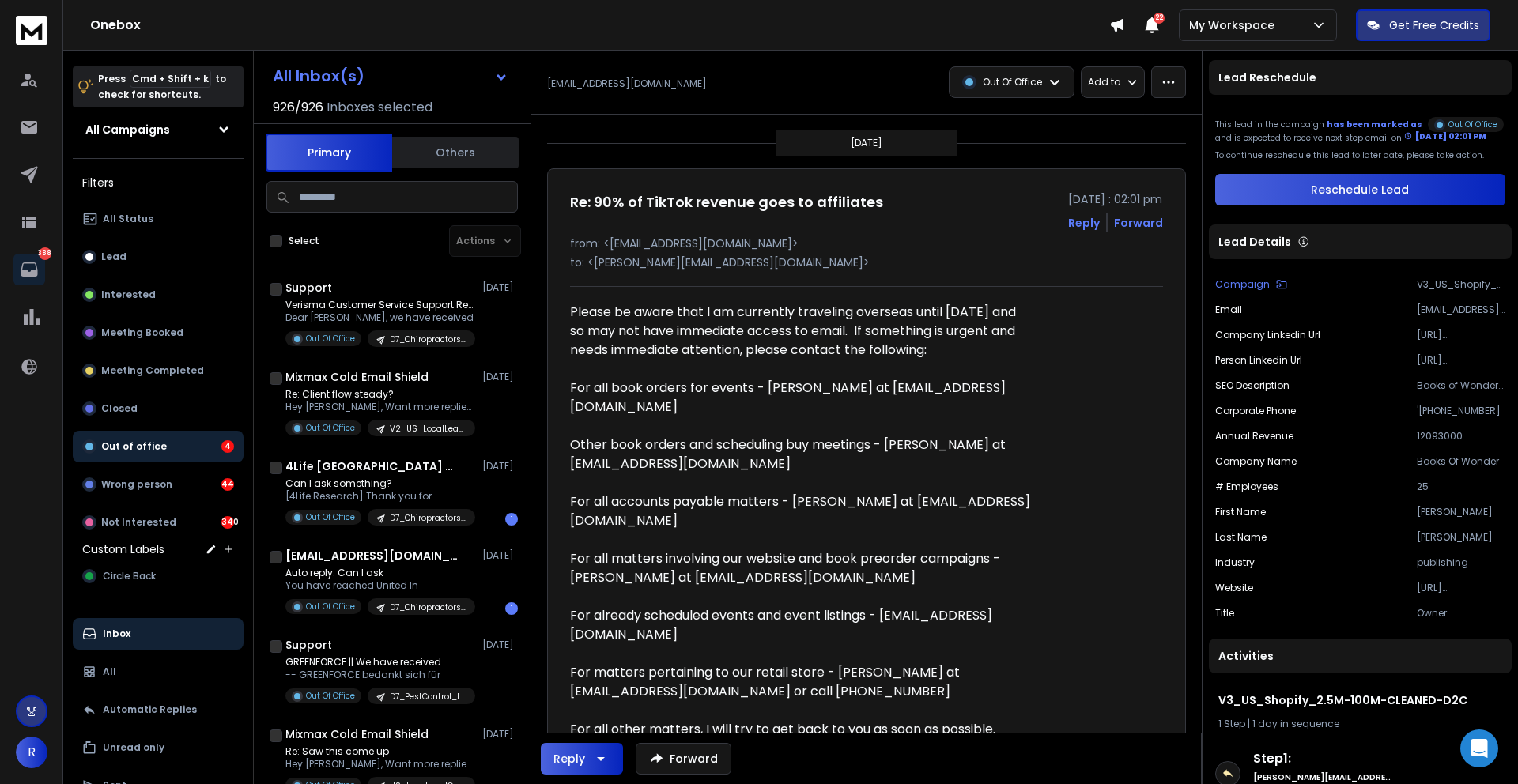
scroll to position [2482, 0]
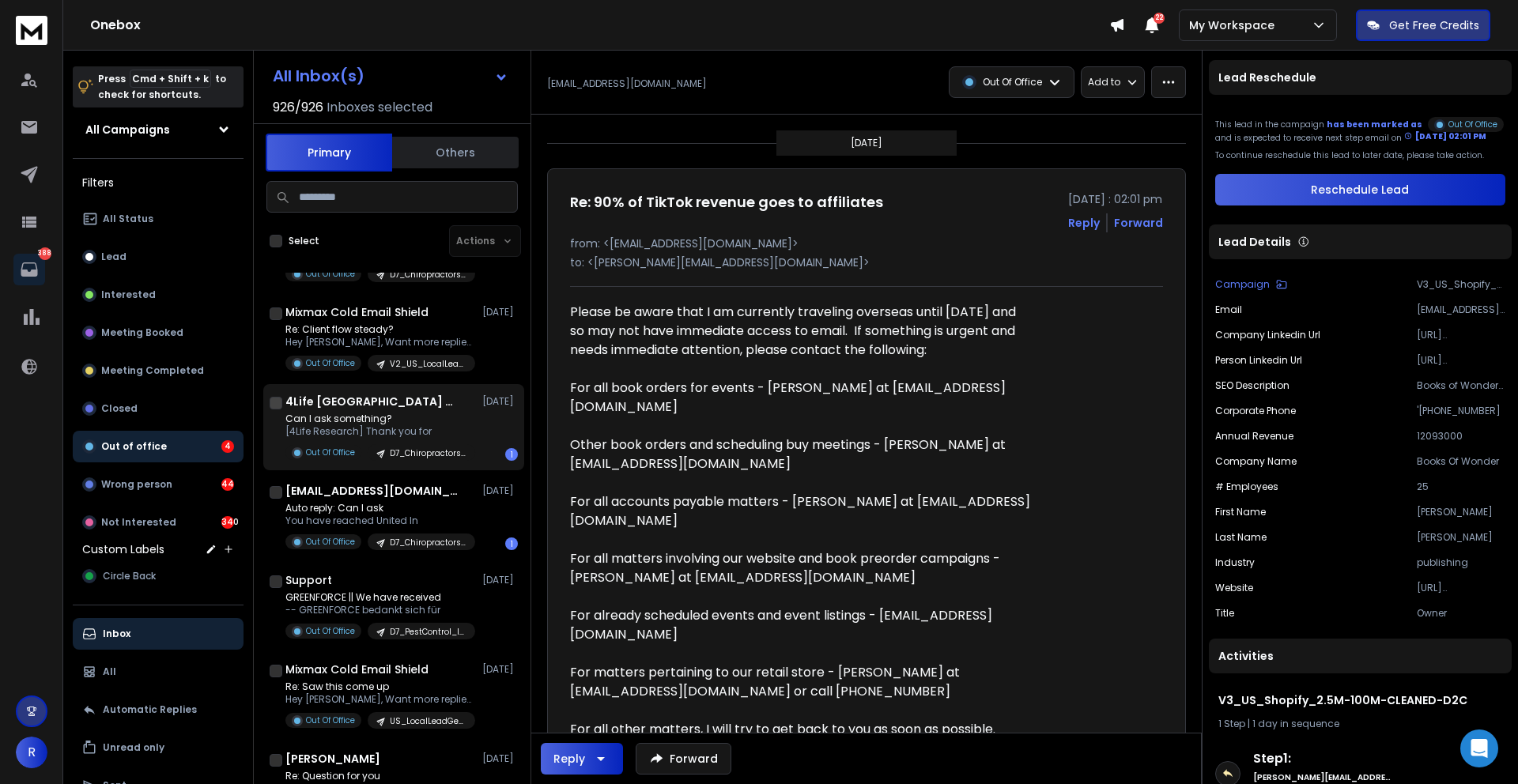
click at [411, 463] on div "4Life India DS 28 Jul Can I ask something? [4Life Research] Thank you for Out O…" at bounding box center [393, 427] width 261 height 86
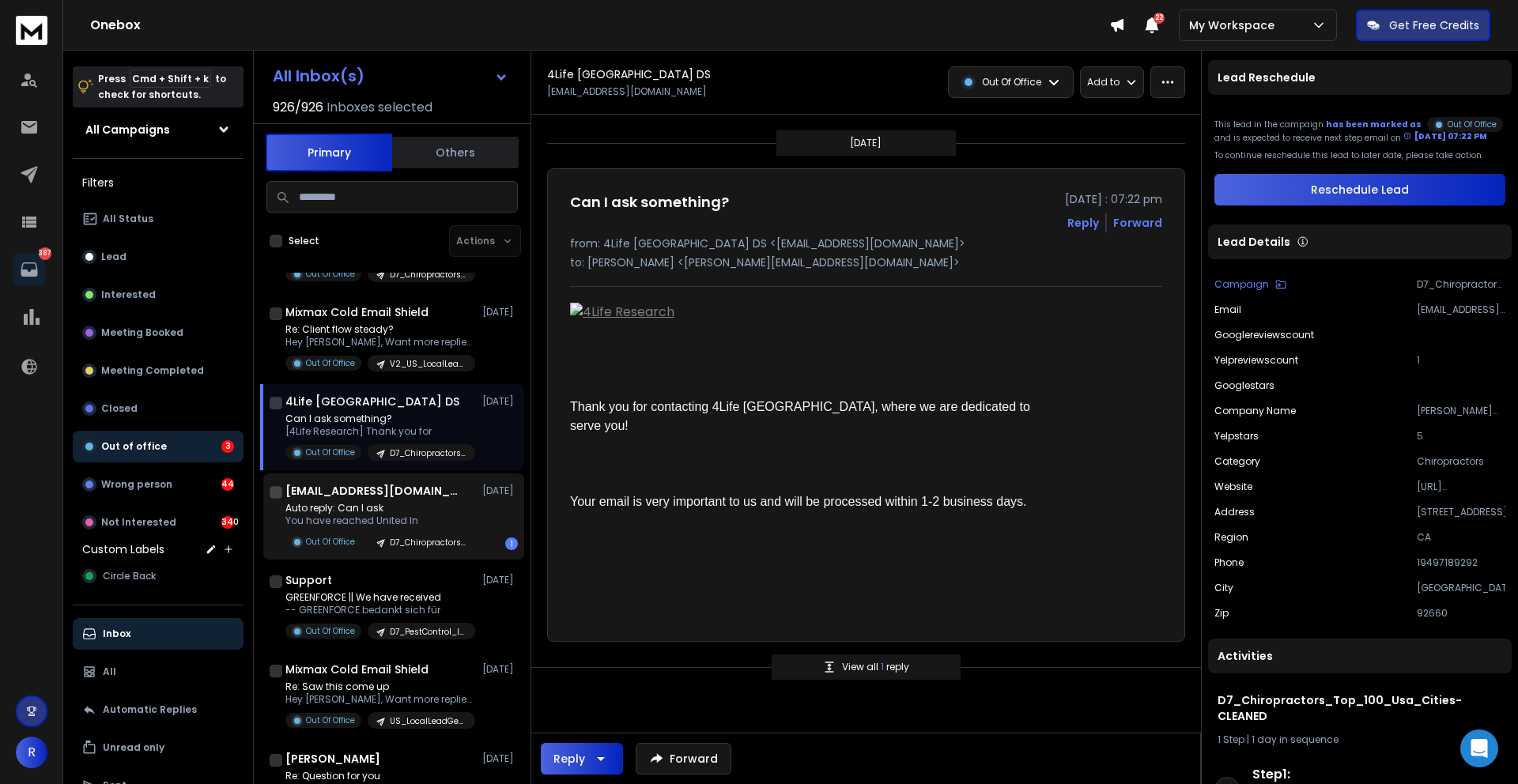
click at [414, 496] on div "drderr@mac.com 28 Jul" at bounding box center [401, 490] width 232 height 15
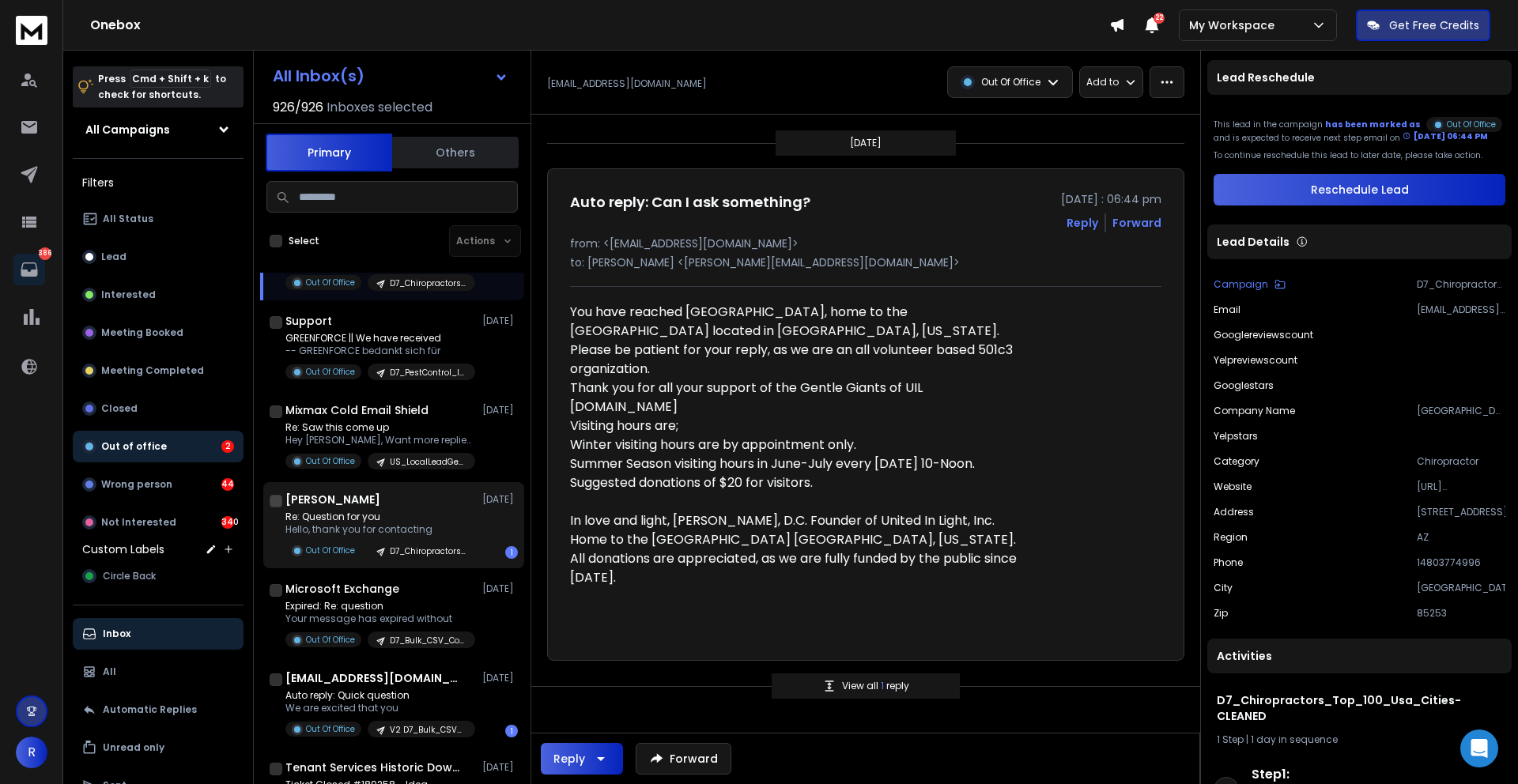
click at [408, 537] on div "Re: Question for you Hello, thank you for contacting Out Of Office D7_Chiroprac…" at bounding box center [380, 534] width 190 height 48
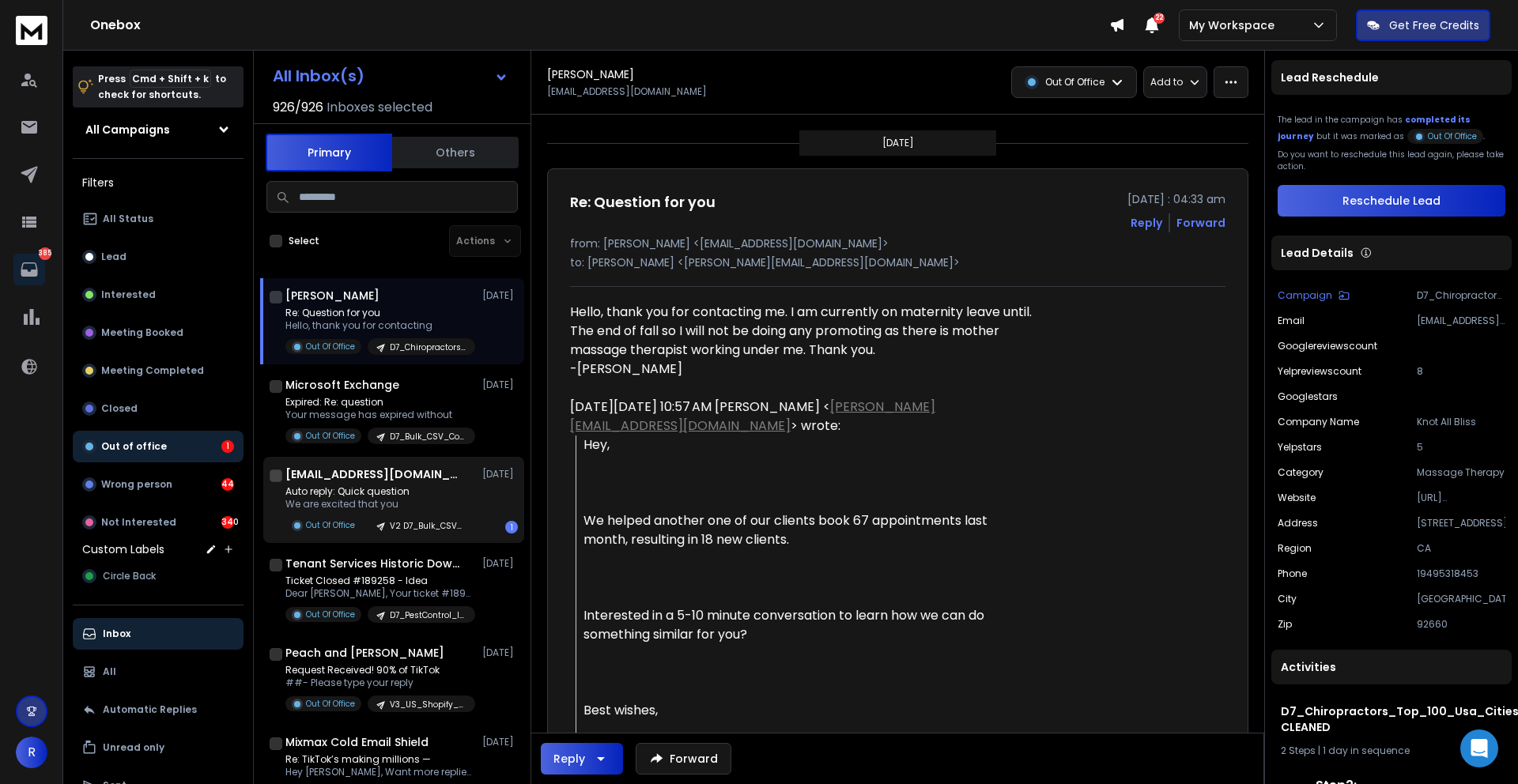
click at [409, 517] on div "V2 D7_Bulk_CSV_Hair_Salons_Top_100_Cities_Usa_CLEANED" at bounding box center [421, 525] width 107 height 16
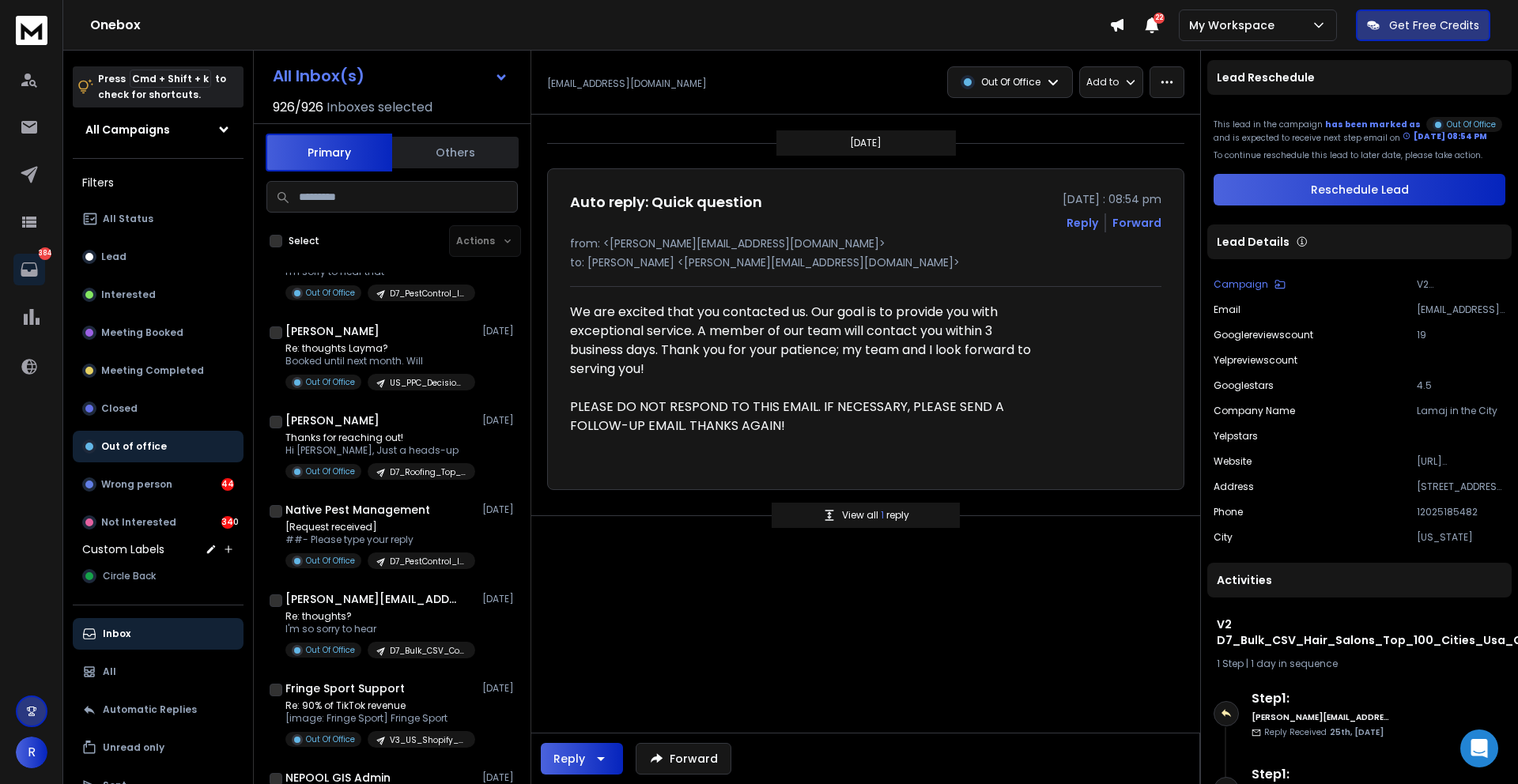
scroll to position [3887, 0]
